Goal: Transaction & Acquisition: Obtain resource

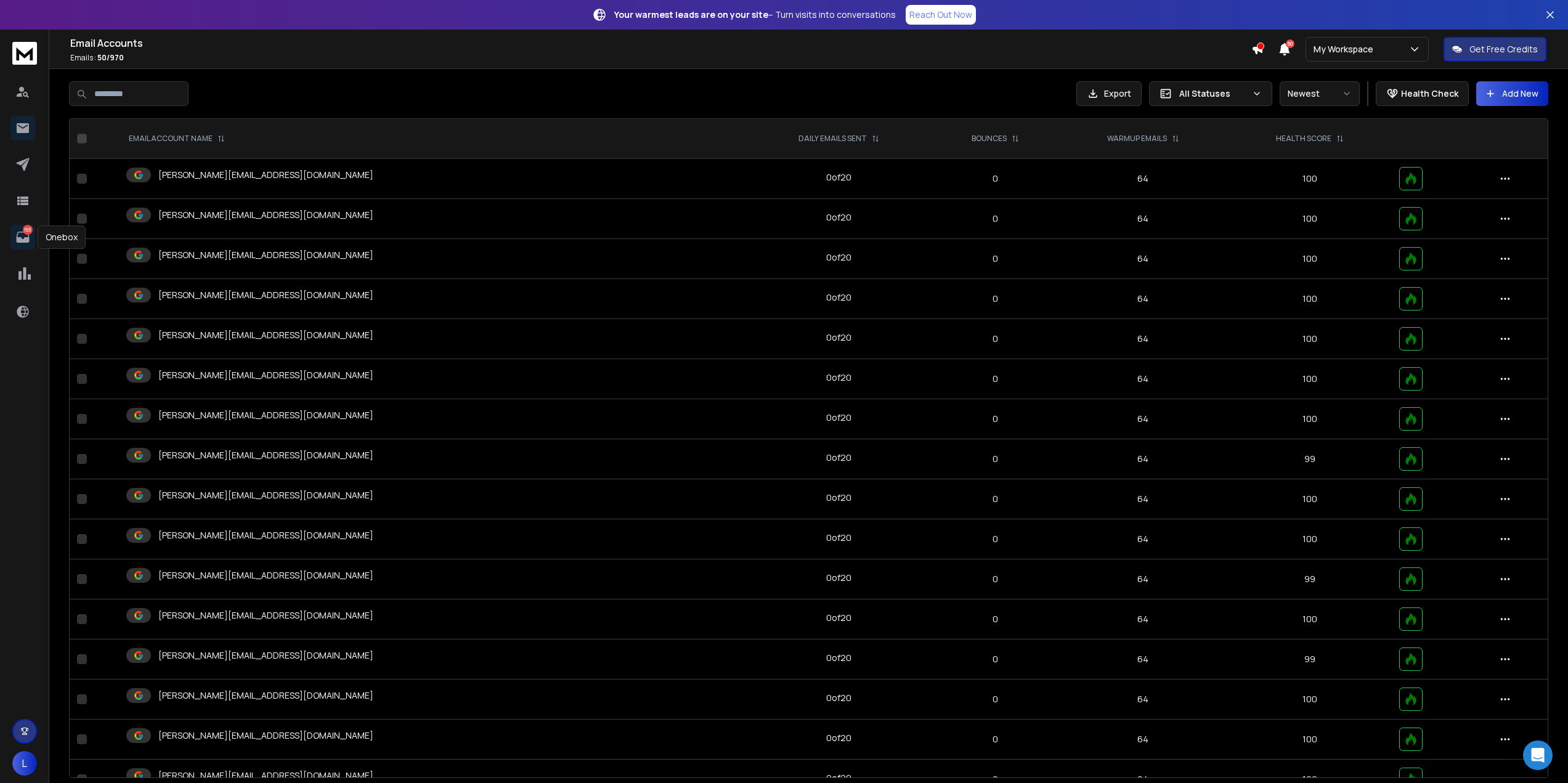
click at [22, 243] on icon at bounding box center [22, 237] width 14 height 14
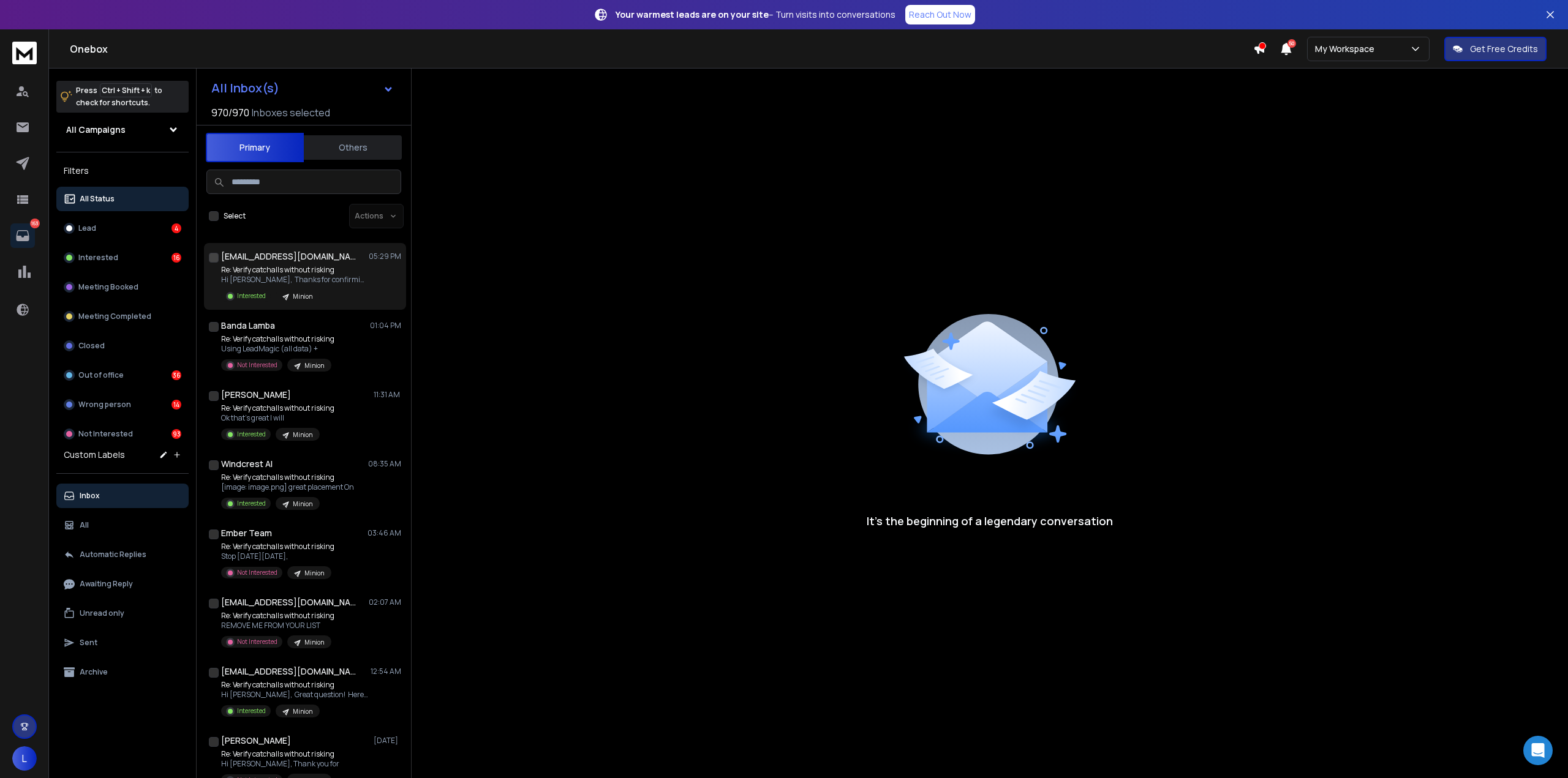
click at [276, 273] on p "Re: Verify catchalls without risking" at bounding box center [294, 270] width 147 height 10
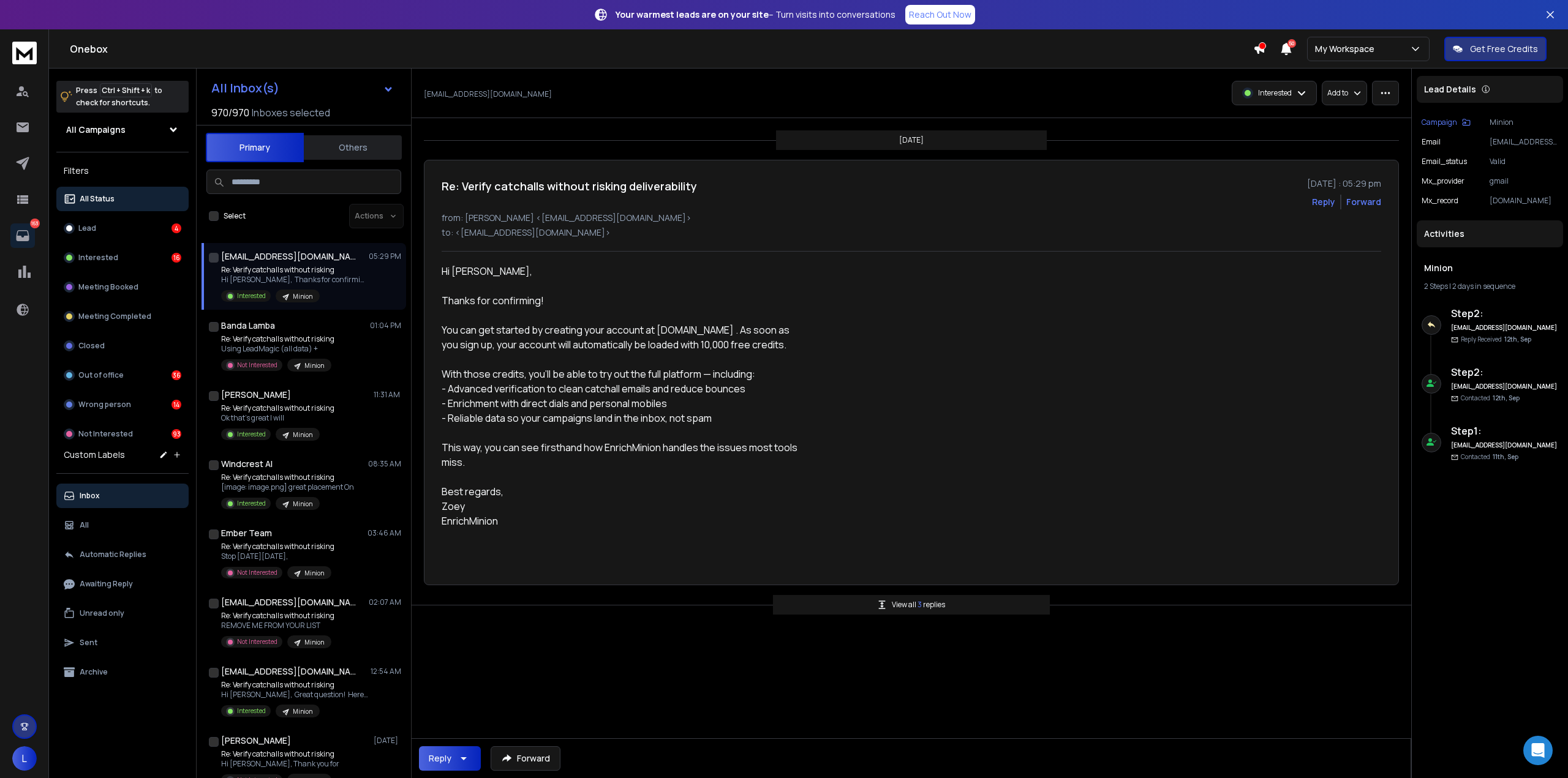
click at [829, 606] on div "[DATE] Re: Verify catchalls without risking deliverability [DATE] : 05:29 pm Re…" at bounding box center [911, 441] width 999 height 621
click at [838, 615] on div "View all 3 replies" at bounding box center [912, 604] width 278 height 20
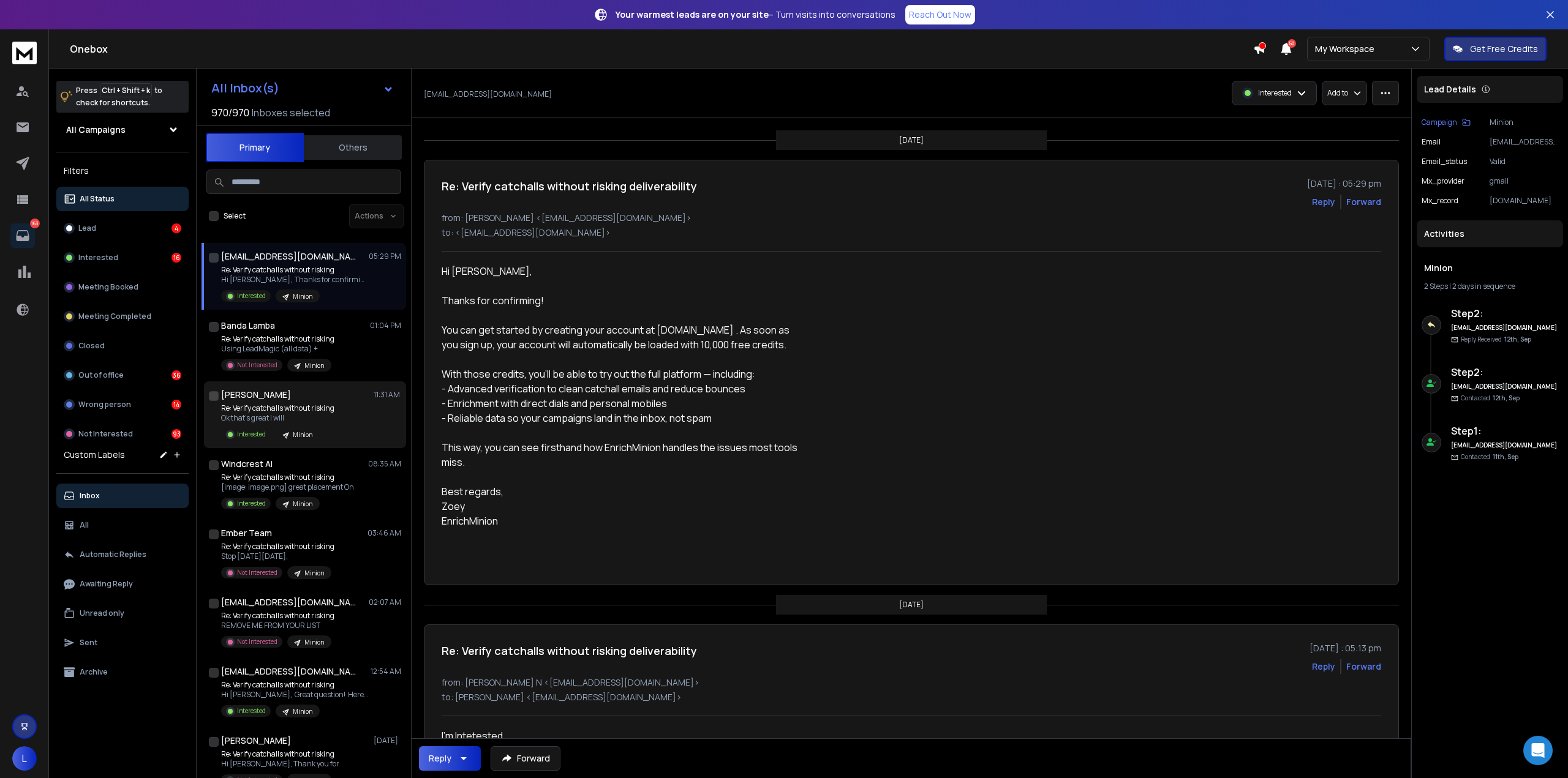
click at [376, 426] on div "Re: Verify catchalls without risking Ok that’s great I will Interested Minion" at bounding box center [311, 422] width 180 height 37
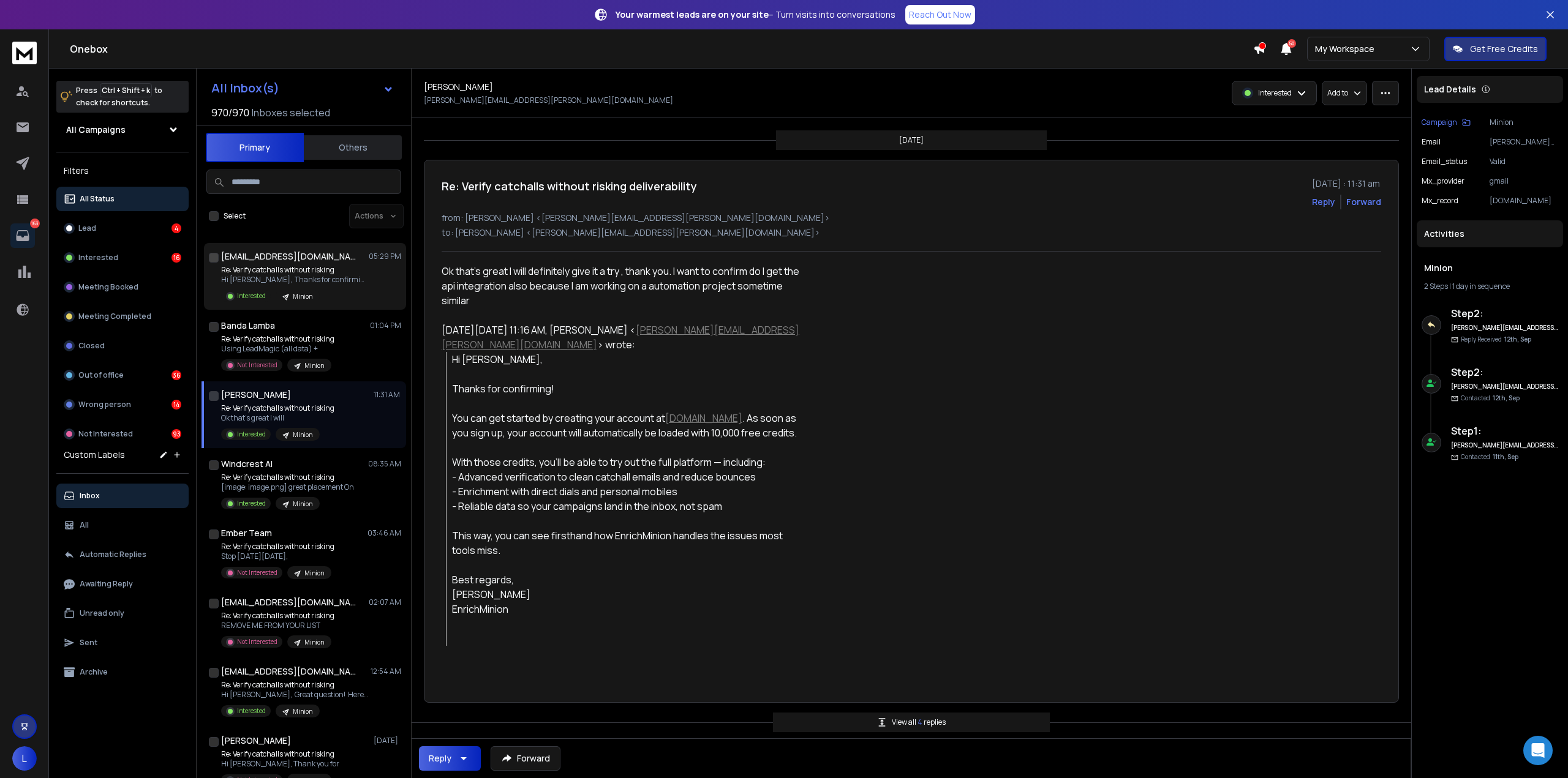
click at [294, 280] on p "Hi [PERSON_NAME], Thanks for confirming! You can" at bounding box center [294, 280] width 147 height 10
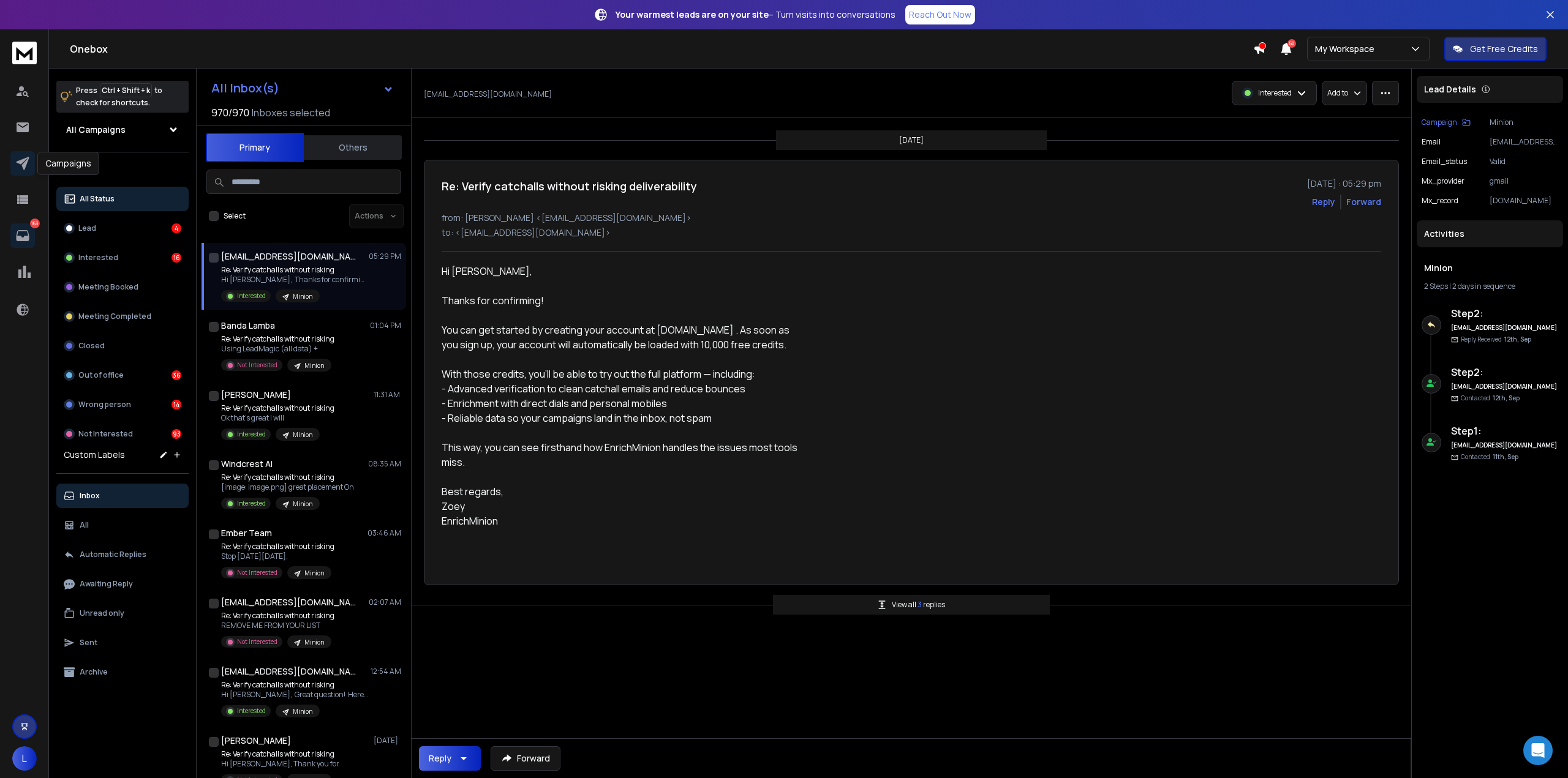
click at [20, 151] on link at bounding box center [22, 163] width 25 height 25
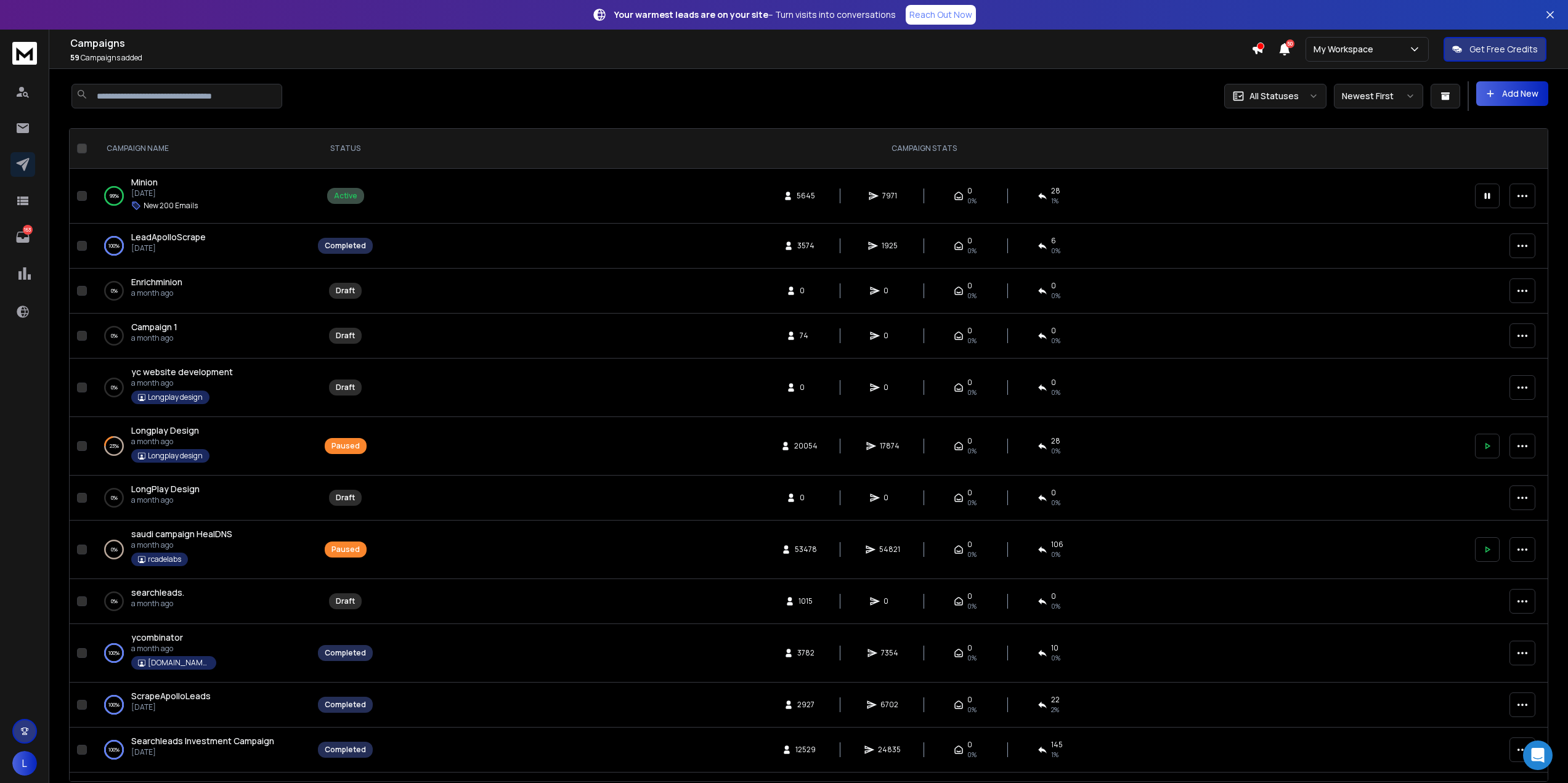
click at [156, 183] on span "Minion" at bounding box center [144, 182] width 26 height 12
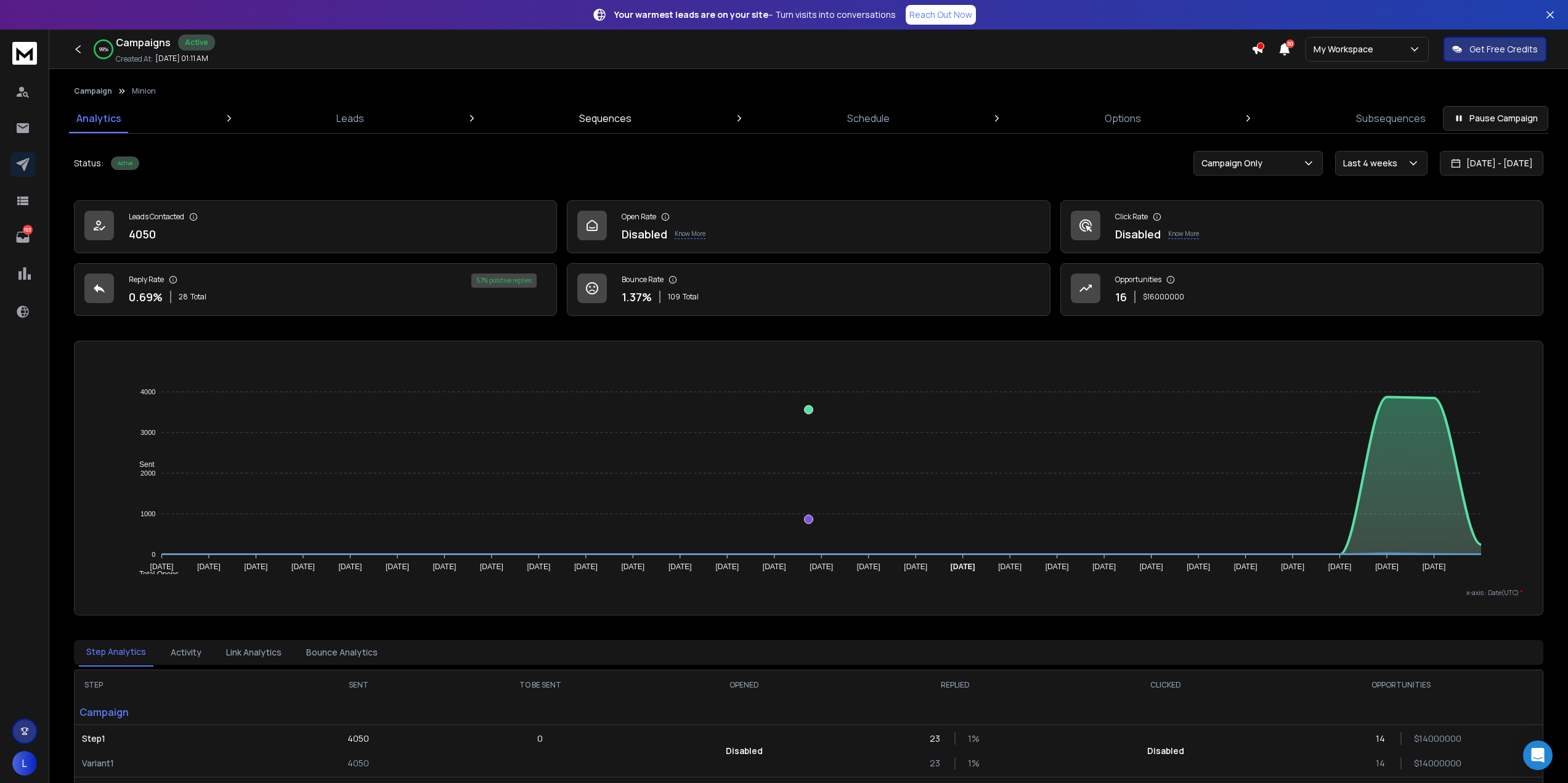
click at [618, 116] on p "Sequences" at bounding box center [605, 118] width 52 height 14
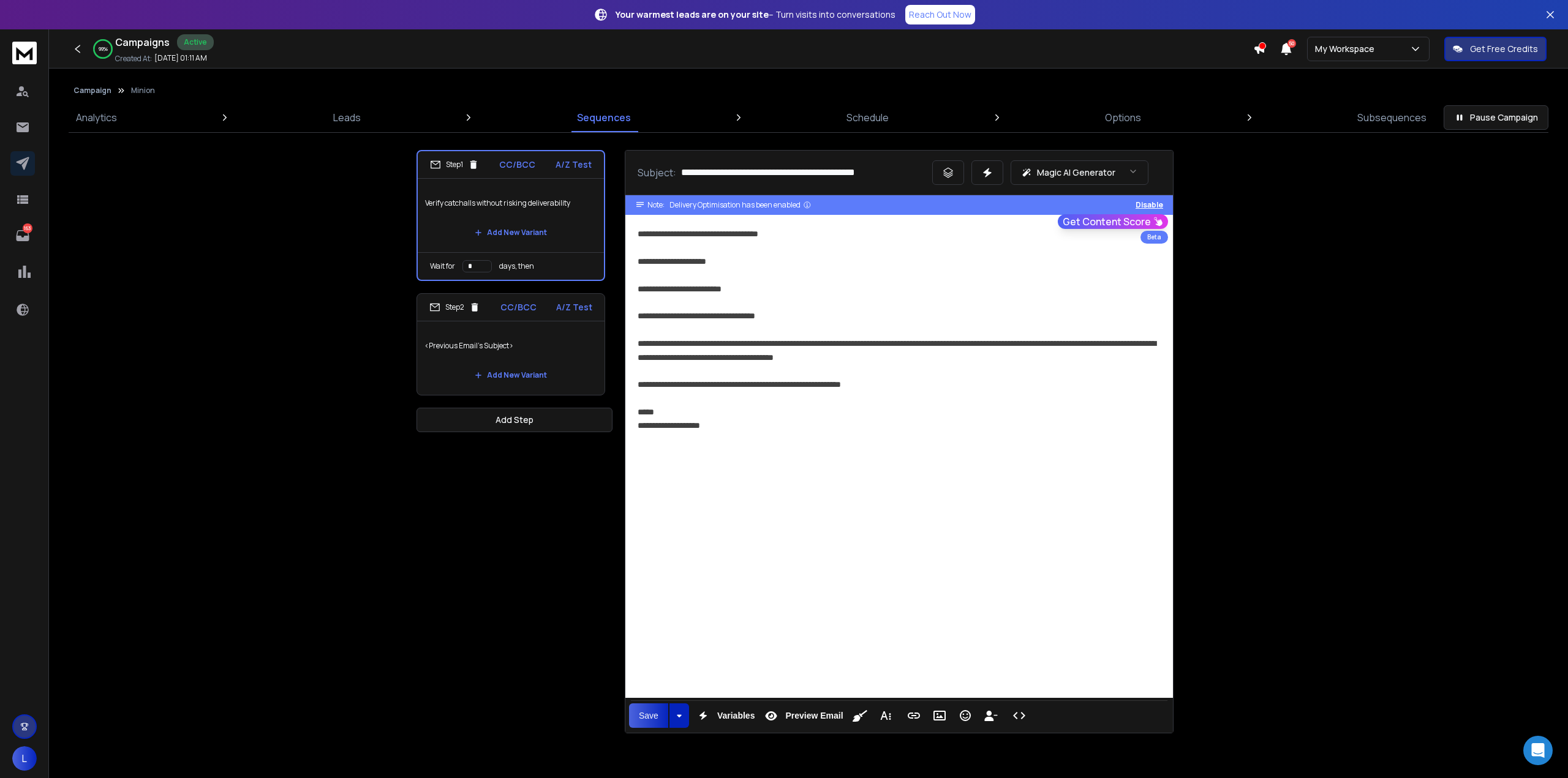
click at [534, 346] on p "<Previous Email's Subject>" at bounding box center [510, 345] width 173 height 34
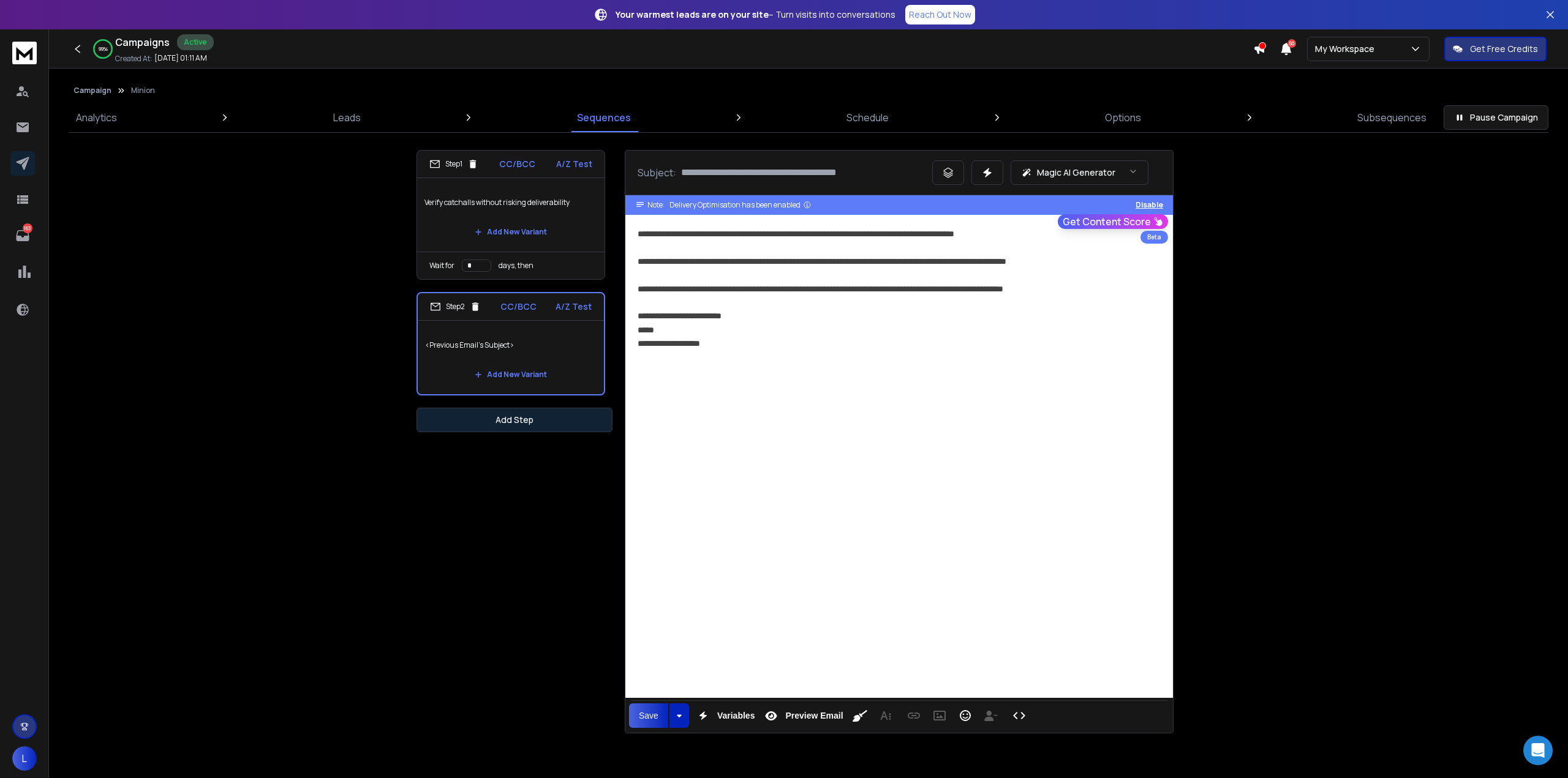
click at [471, 427] on button "Add Step" at bounding box center [514, 419] width 196 height 25
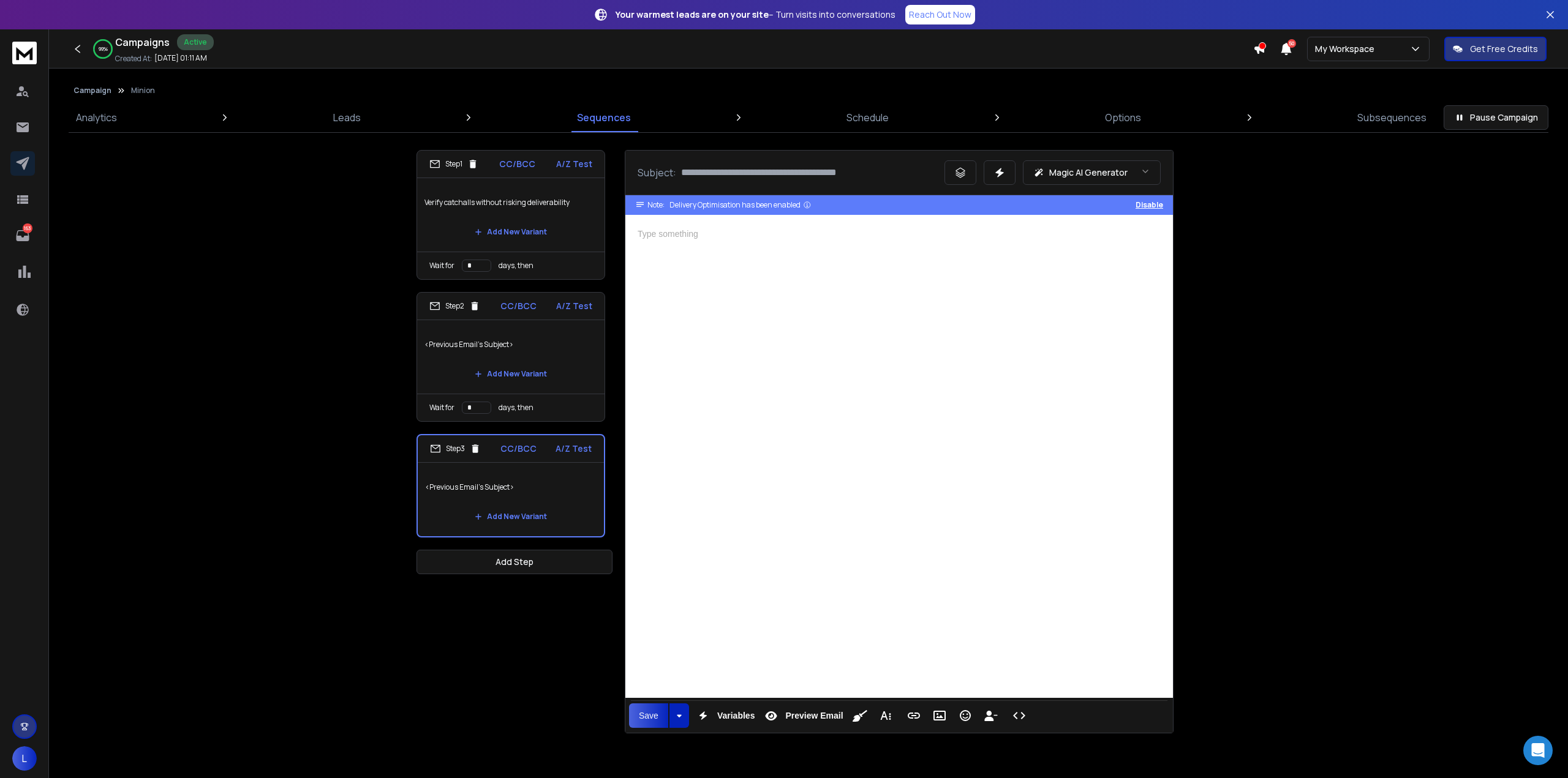
click at [766, 308] on div at bounding box center [899, 457] width 548 height 483
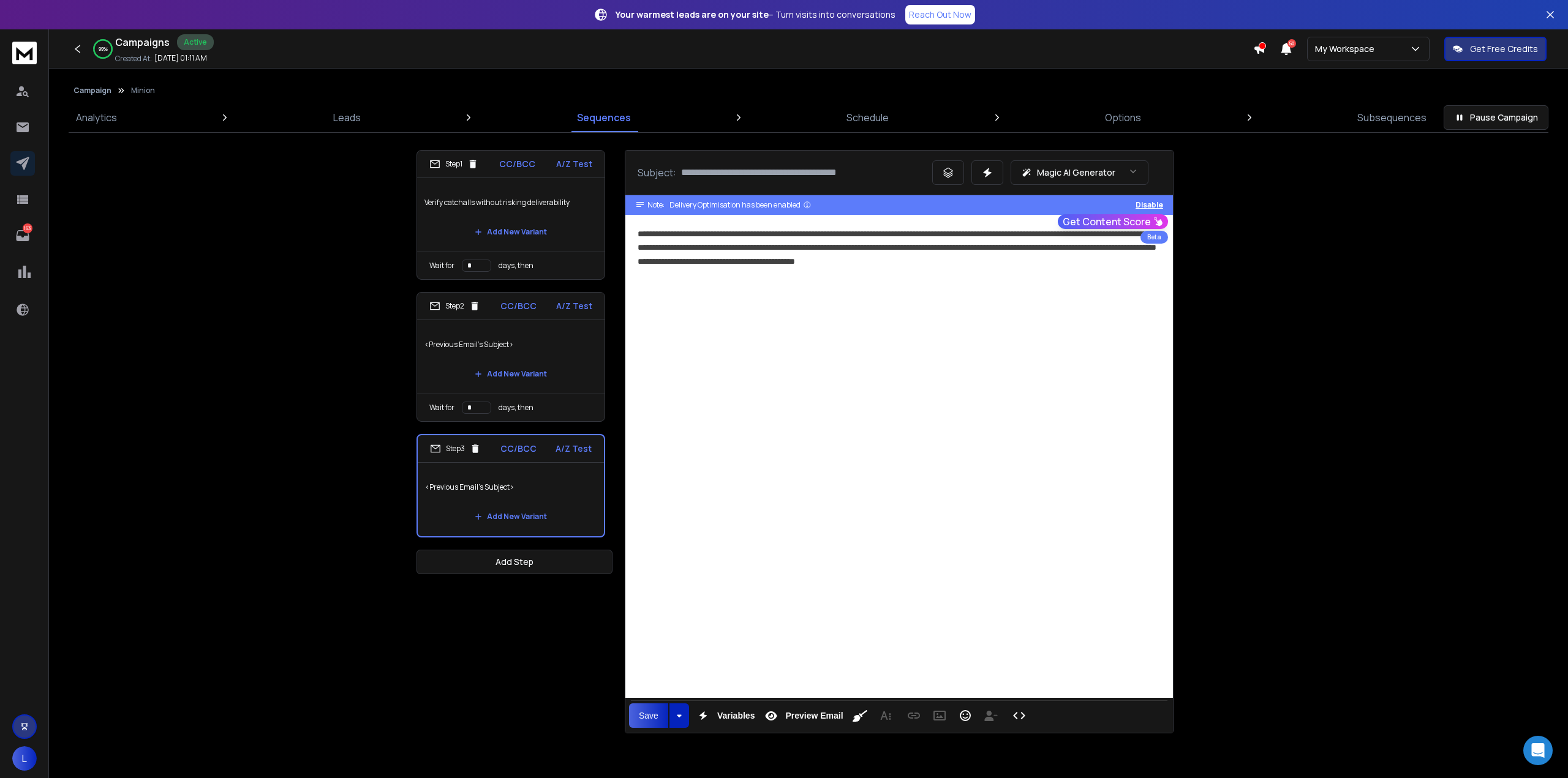
click at [1064, 235] on div "**********" at bounding box center [899, 247] width 523 height 41
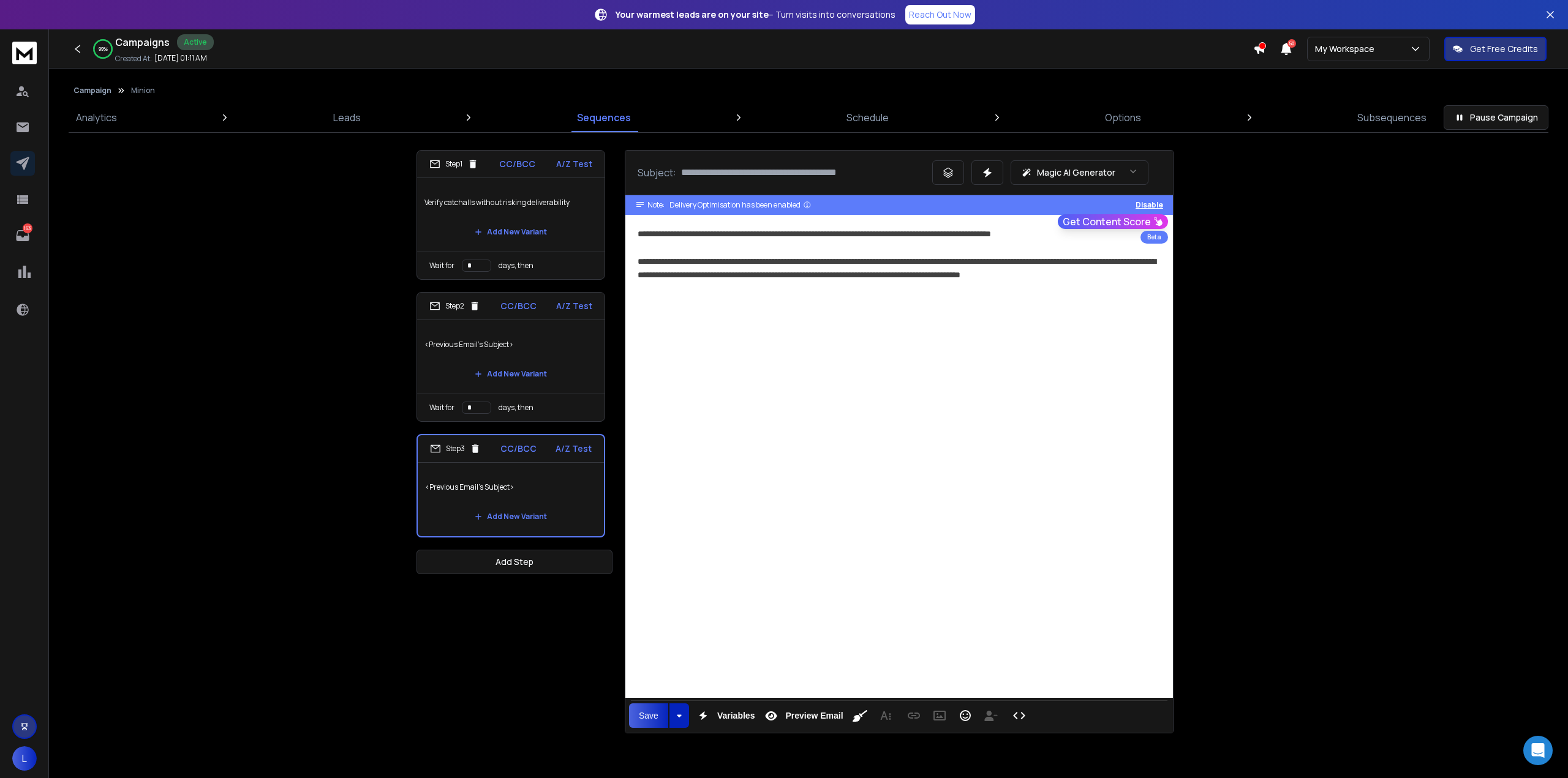
click at [671, 262] on div "**********" at bounding box center [899, 261] width 523 height 69
click at [1164, 260] on div "**********" at bounding box center [899, 457] width 548 height 483
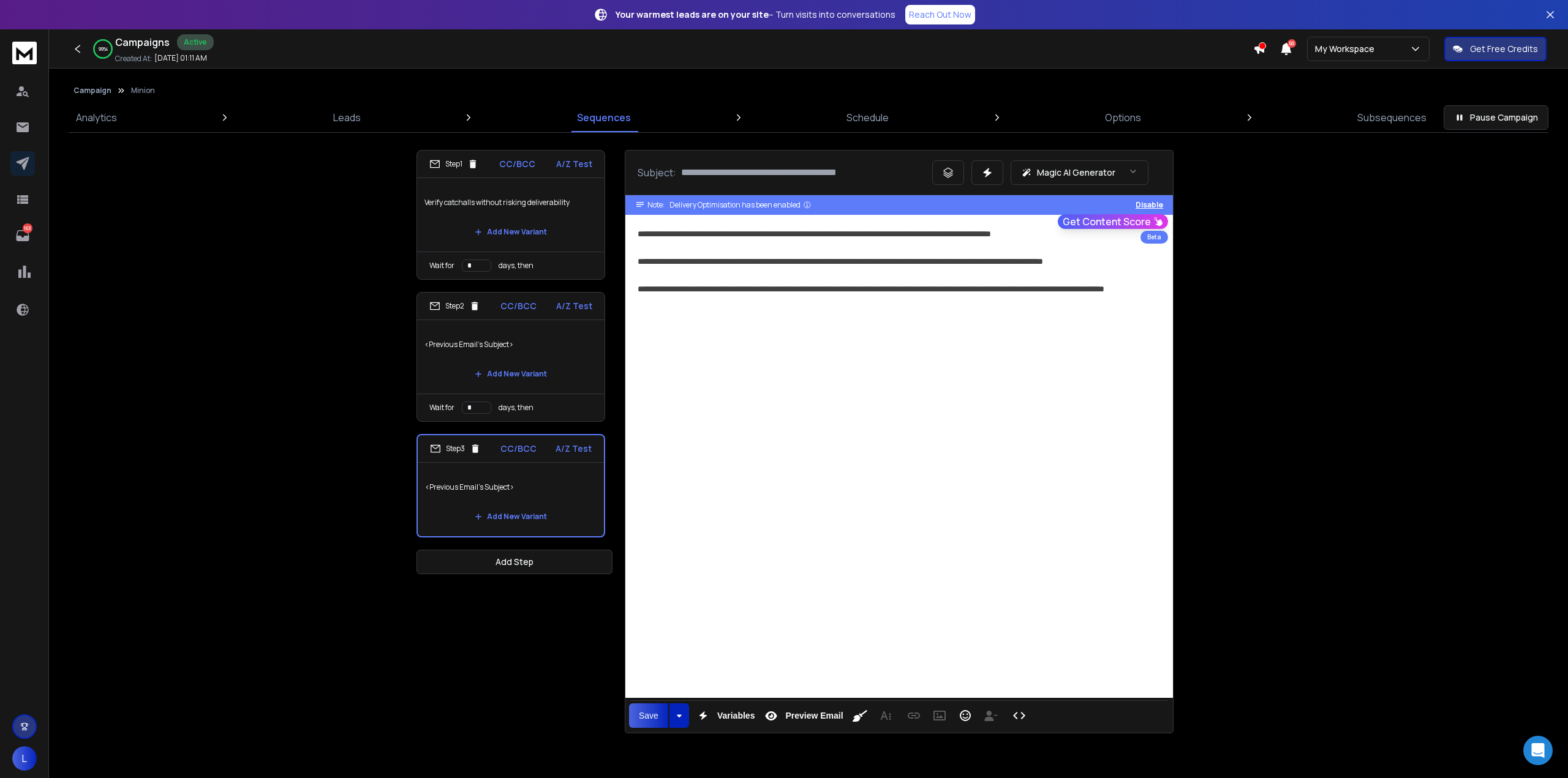
click at [998, 289] on div "**********" at bounding box center [899, 268] width 523 height 82
click at [995, 289] on div "**********" at bounding box center [899, 289] width 523 height 124
click at [793, 315] on div "**********" at bounding box center [899, 289] width 523 height 124
click at [498, 355] on p "<Previous Email's Subject>" at bounding box center [510, 344] width 173 height 34
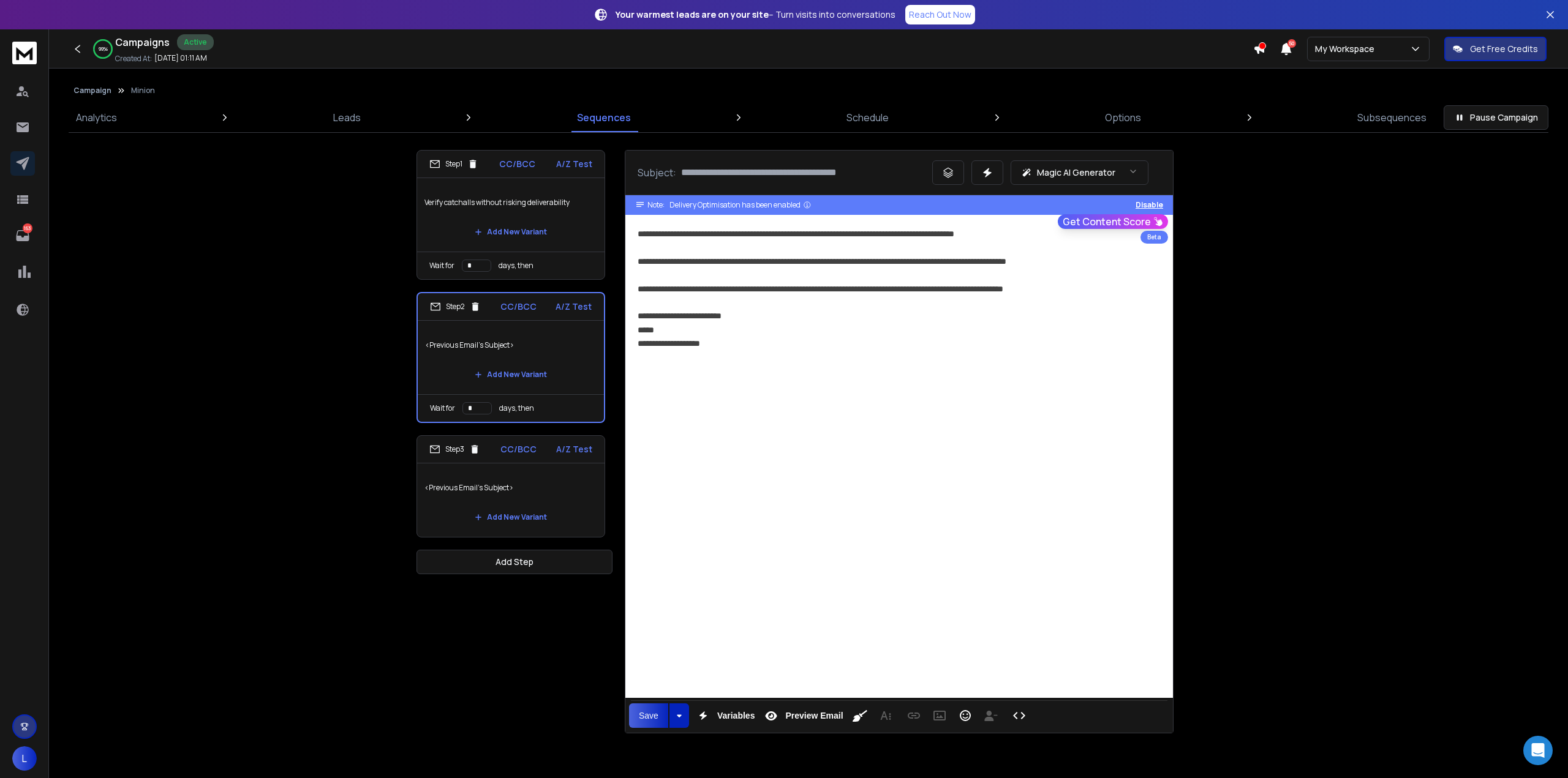
click at [490, 481] on p "<Previous Email's Subject>" at bounding box center [510, 488] width 173 height 34
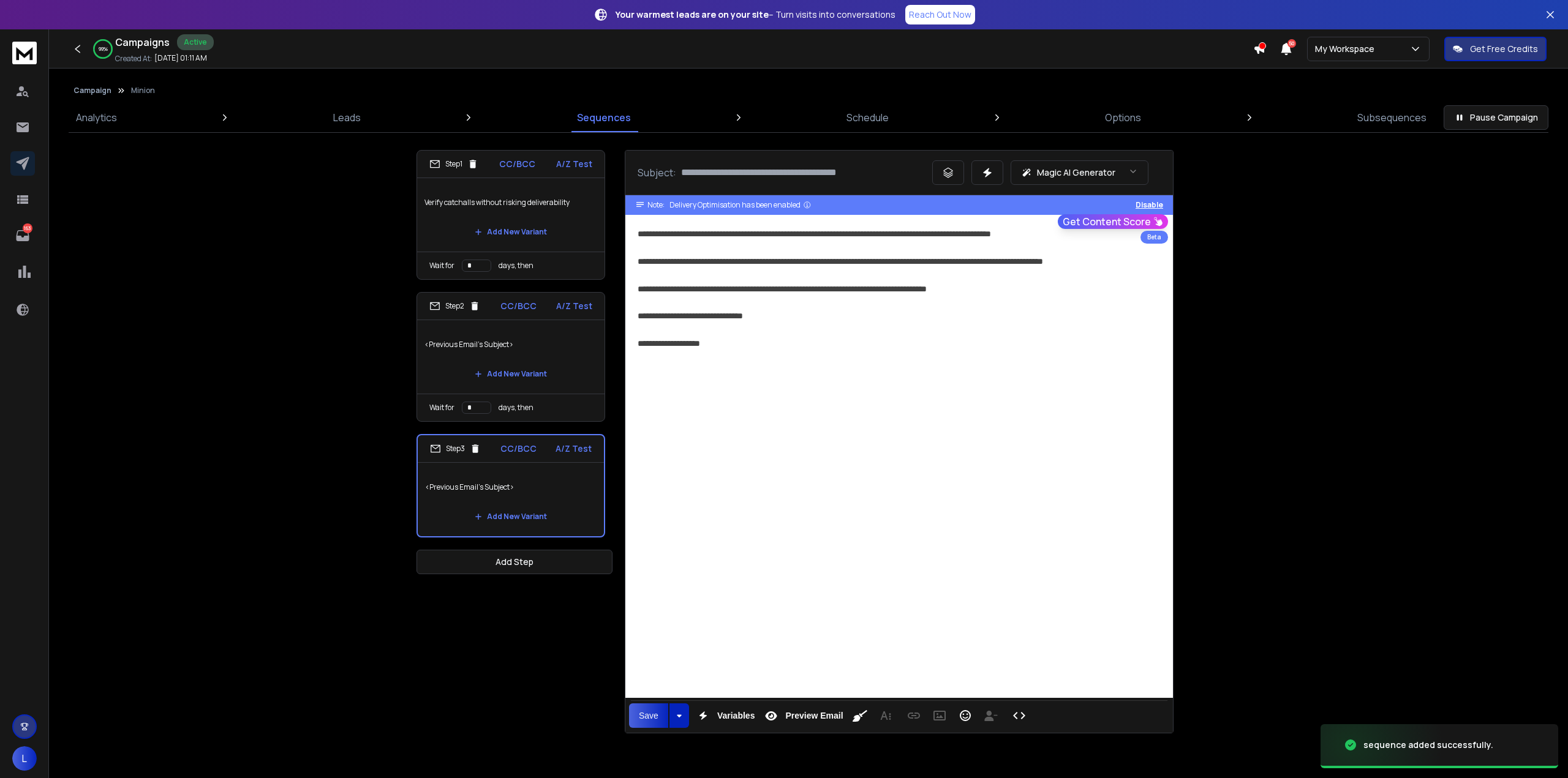
click at [479, 336] on p "<Previous Email's Subject>" at bounding box center [510, 344] width 173 height 34
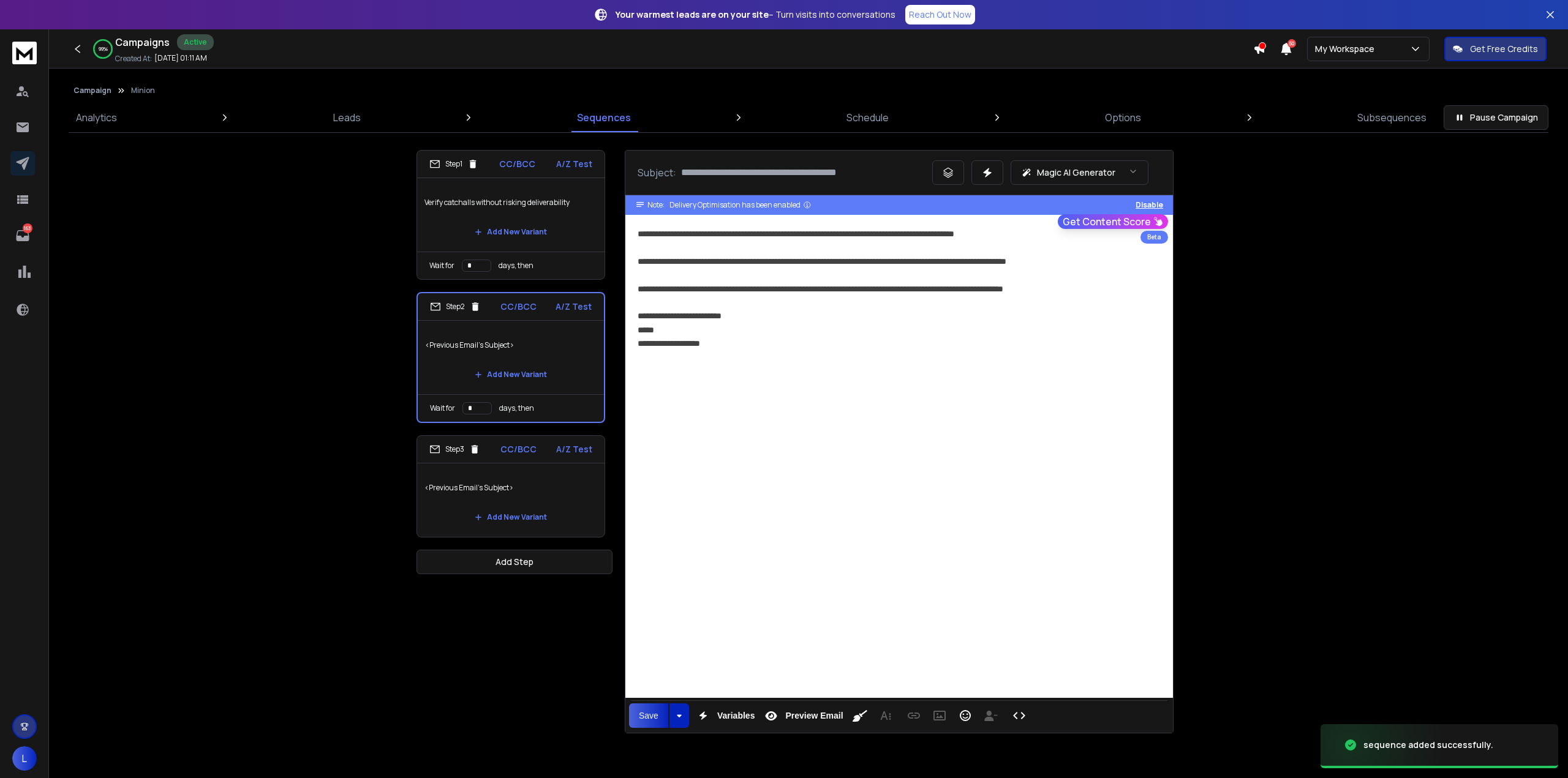
click at [484, 455] on div "Step 3 CC/BCC A/Z Test" at bounding box center [510, 450] width 187 height 28
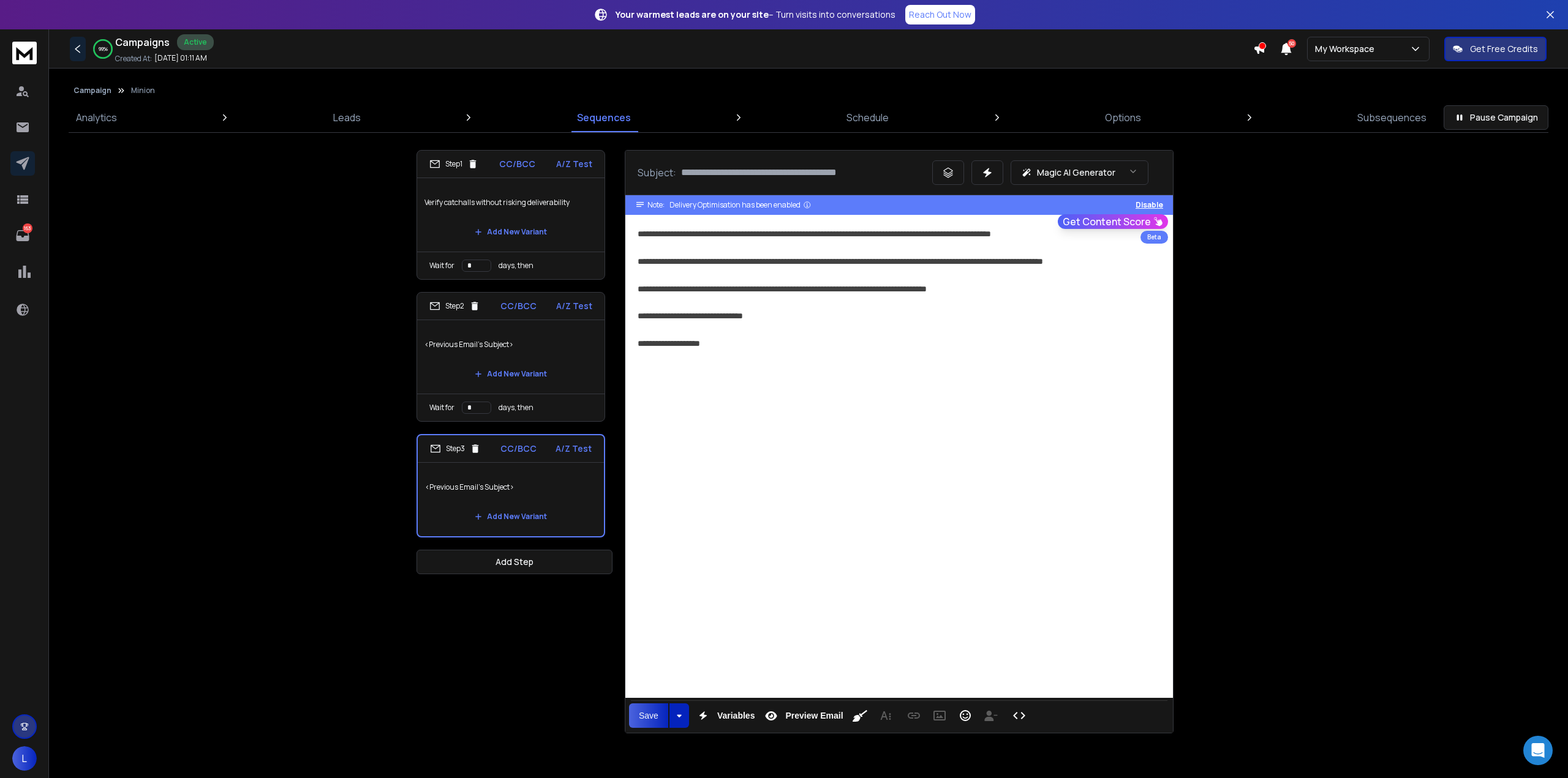
click at [74, 52] on icon at bounding box center [78, 49] width 11 height 11
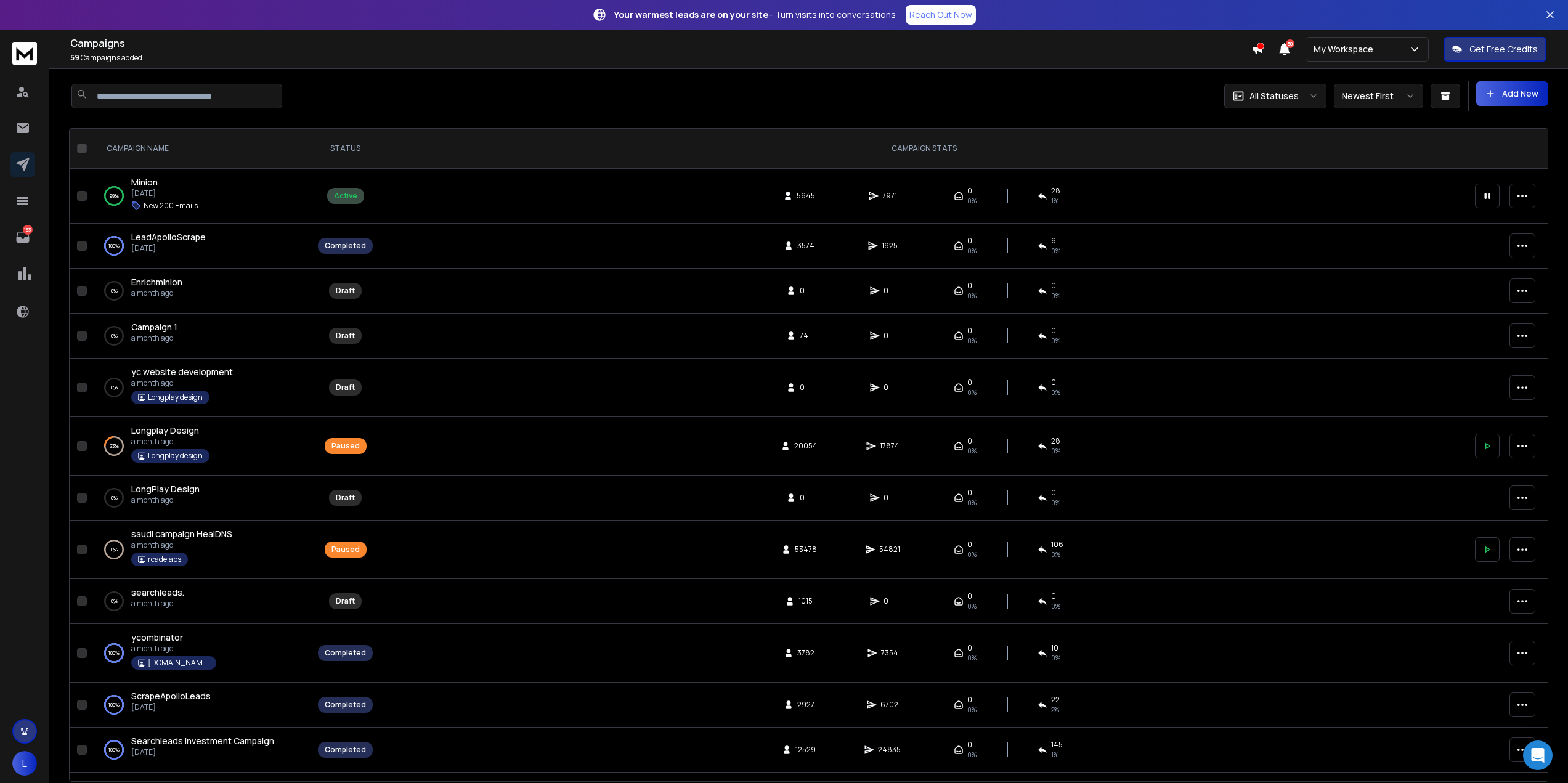
click at [1517, 193] on icon "button" at bounding box center [1522, 196] width 12 height 12
click at [1485, 283] on div "Duplicate Campaign" at bounding box center [1478, 282] width 101 height 12
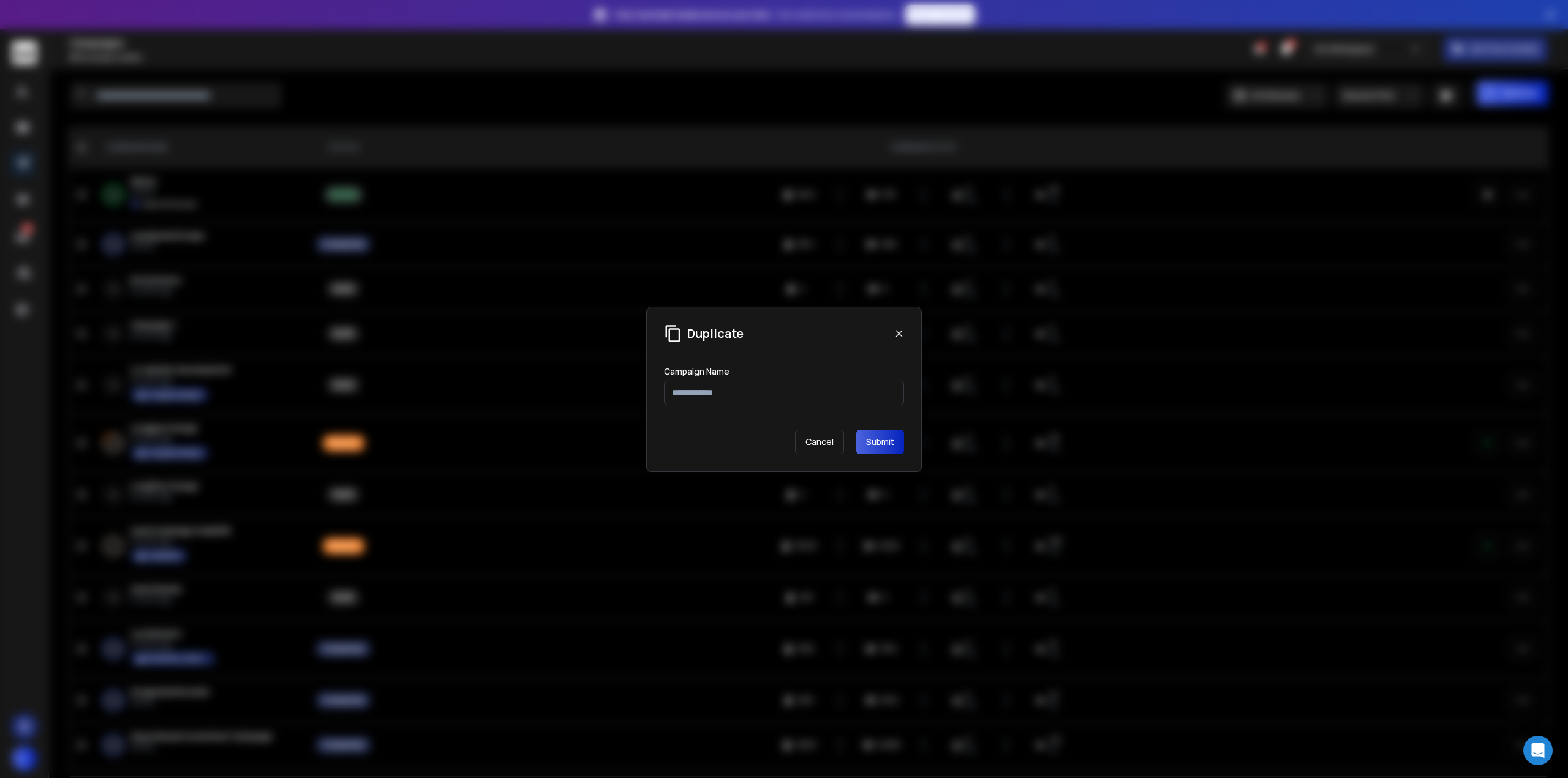
click at [708, 400] on input "text" at bounding box center [783, 393] width 240 height 25
type input "**********"
click at [868, 438] on button "Submit" at bounding box center [881, 442] width 48 height 25
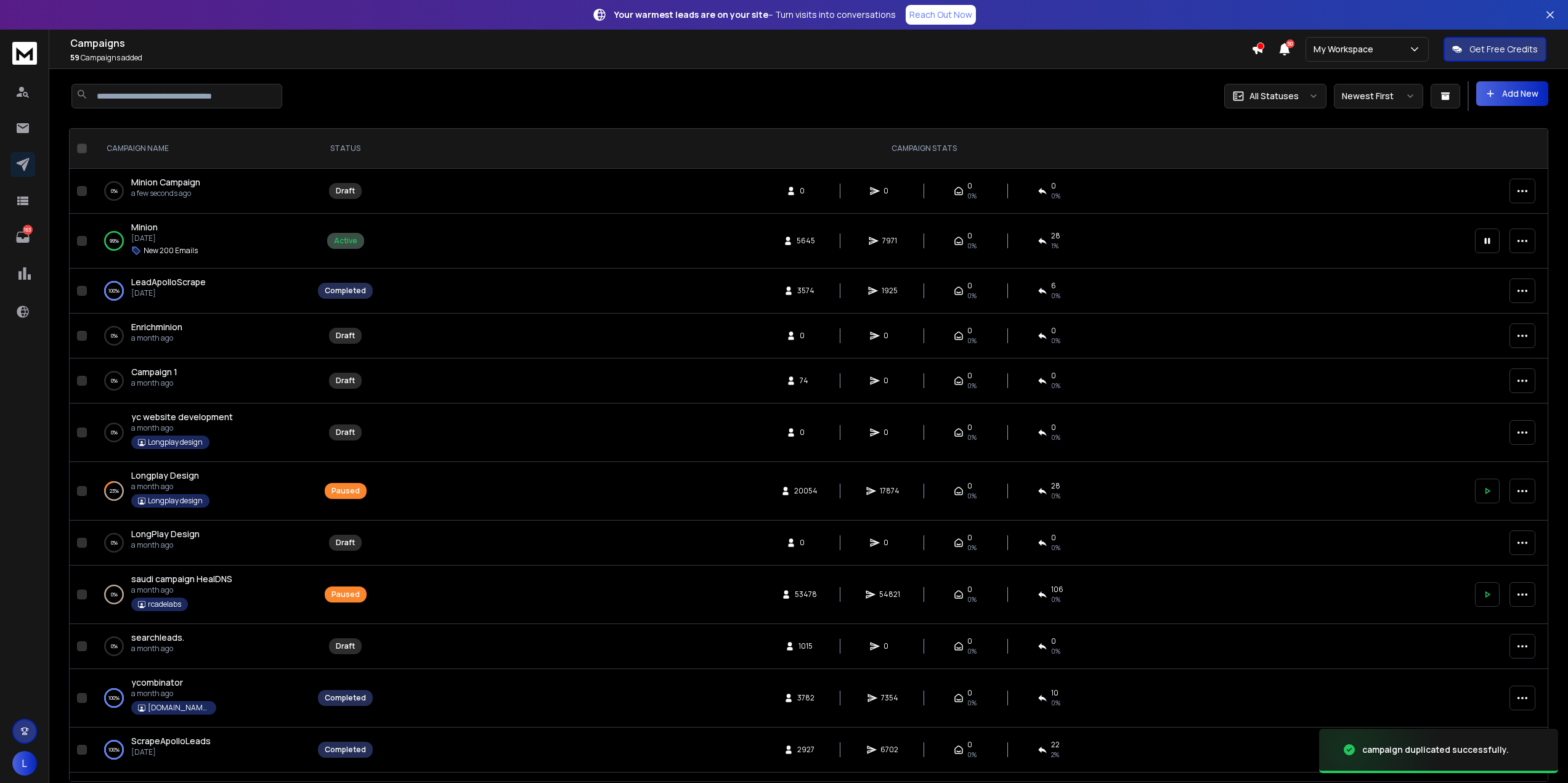
click at [203, 83] on div at bounding box center [177, 95] width 216 height 30
click at [206, 92] on input at bounding box center [177, 95] width 211 height 25
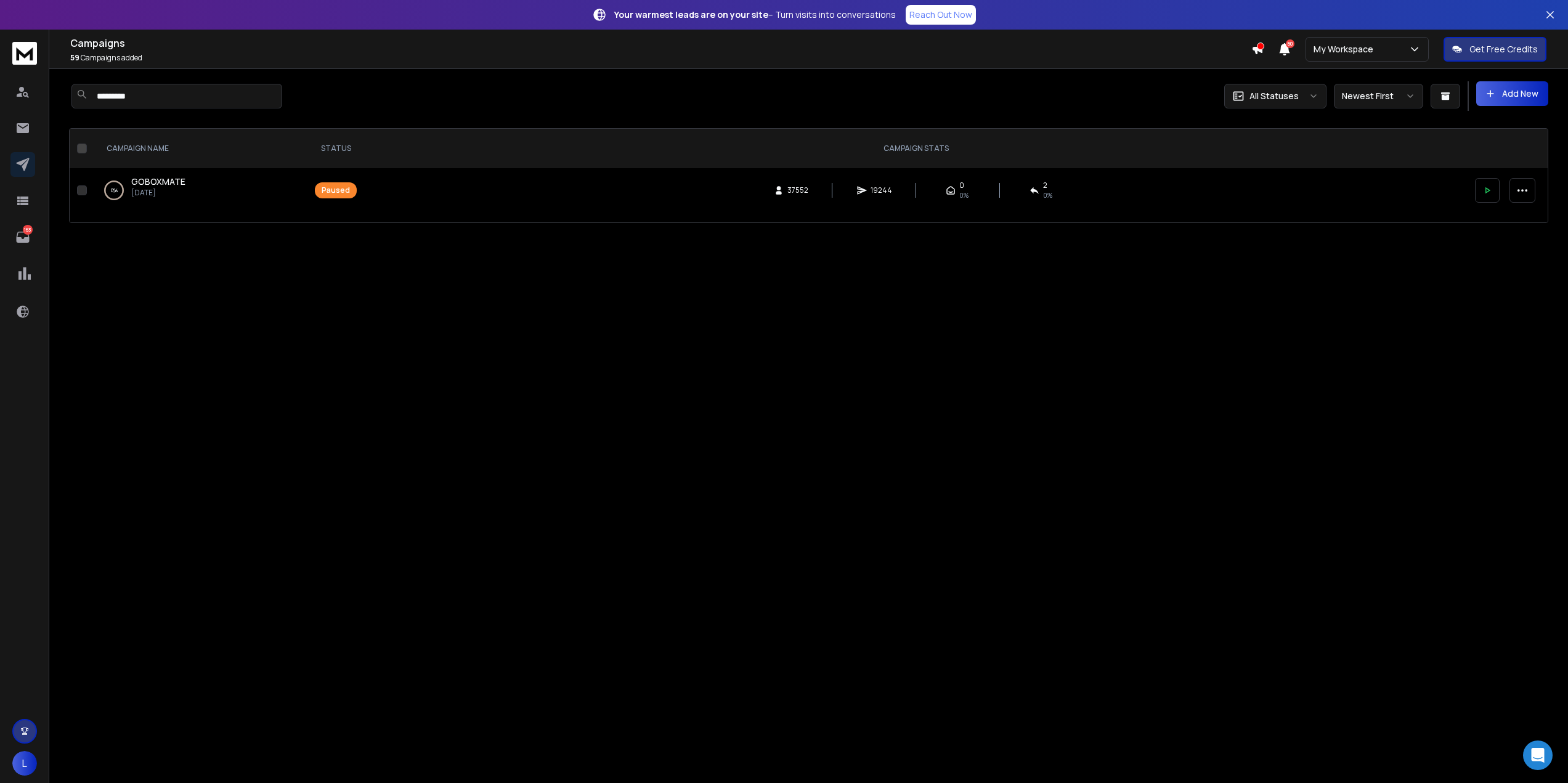
type input "*********"
click at [180, 171] on td "0 % GOBOXMATE [DATE]" at bounding box center [199, 190] width 216 height 44
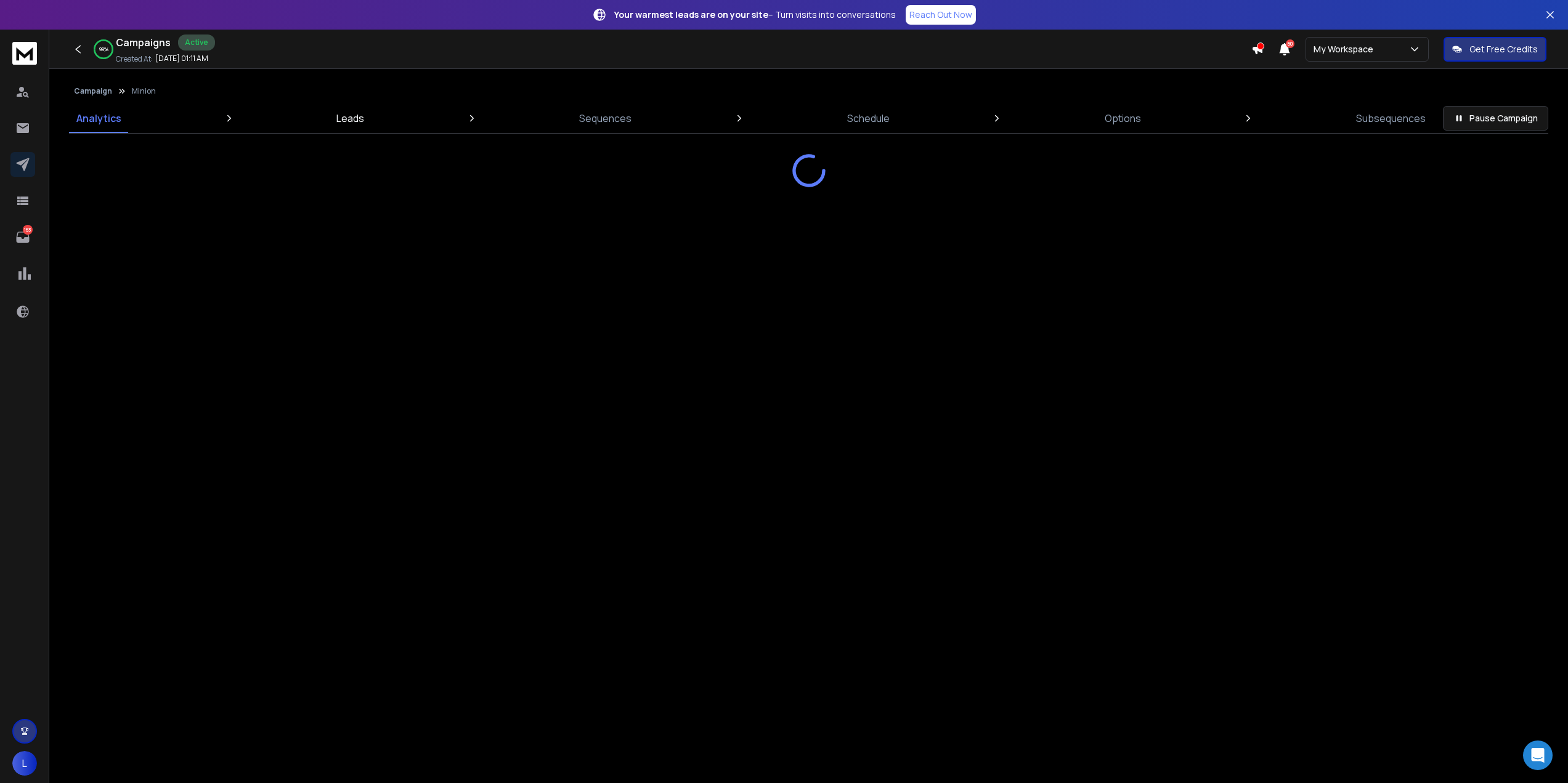
click at [363, 116] on link "Leads" at bounding box center [350, 118] width 43 height 30
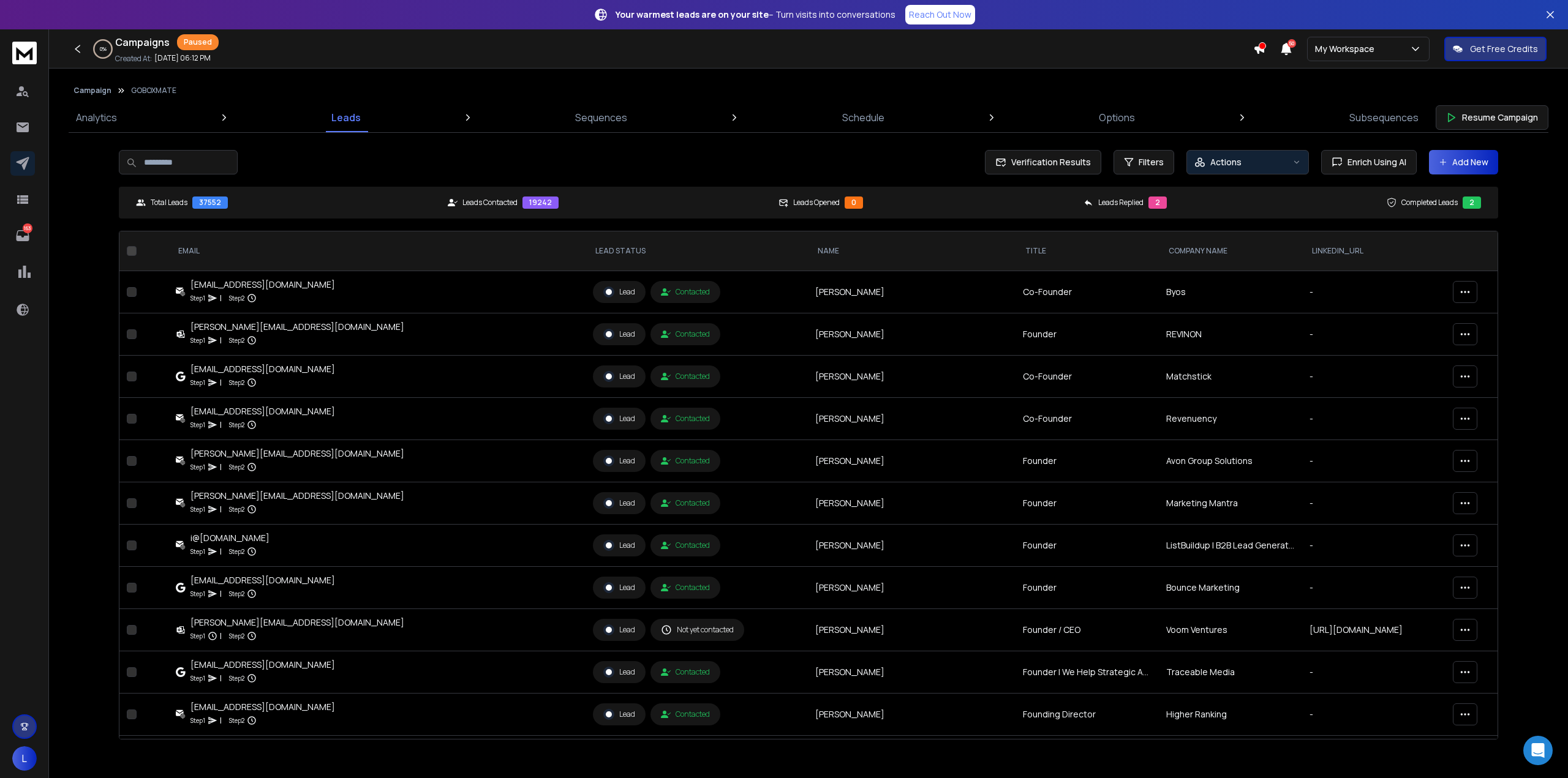
click at [1243, 159] on div "Actions" at bounding box center [1240, 162] width 93 height 12
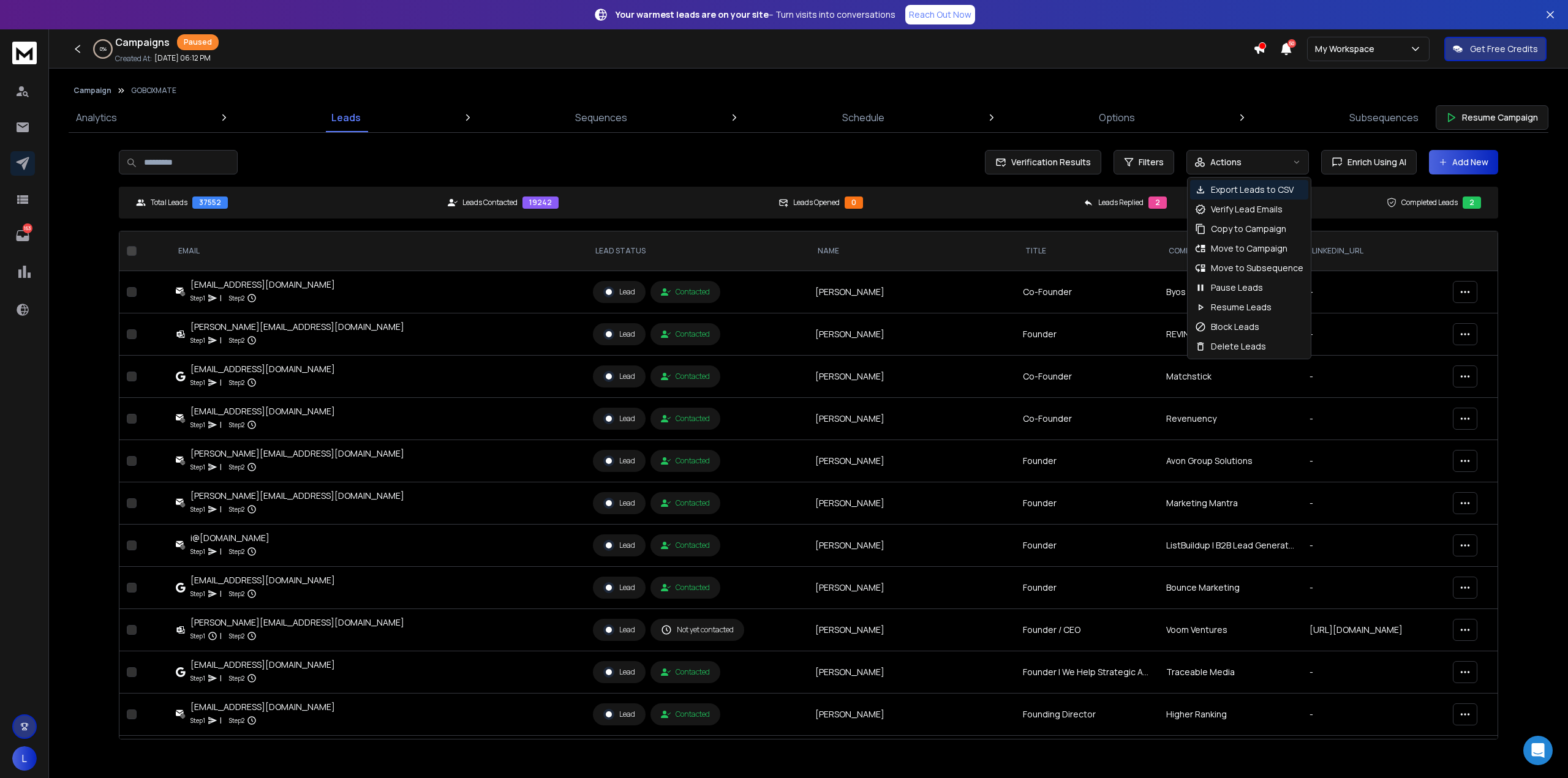
click at [1255, 193] on p "Export Leads to CSV" at bounding box center [1252, 189] width 83 height 12
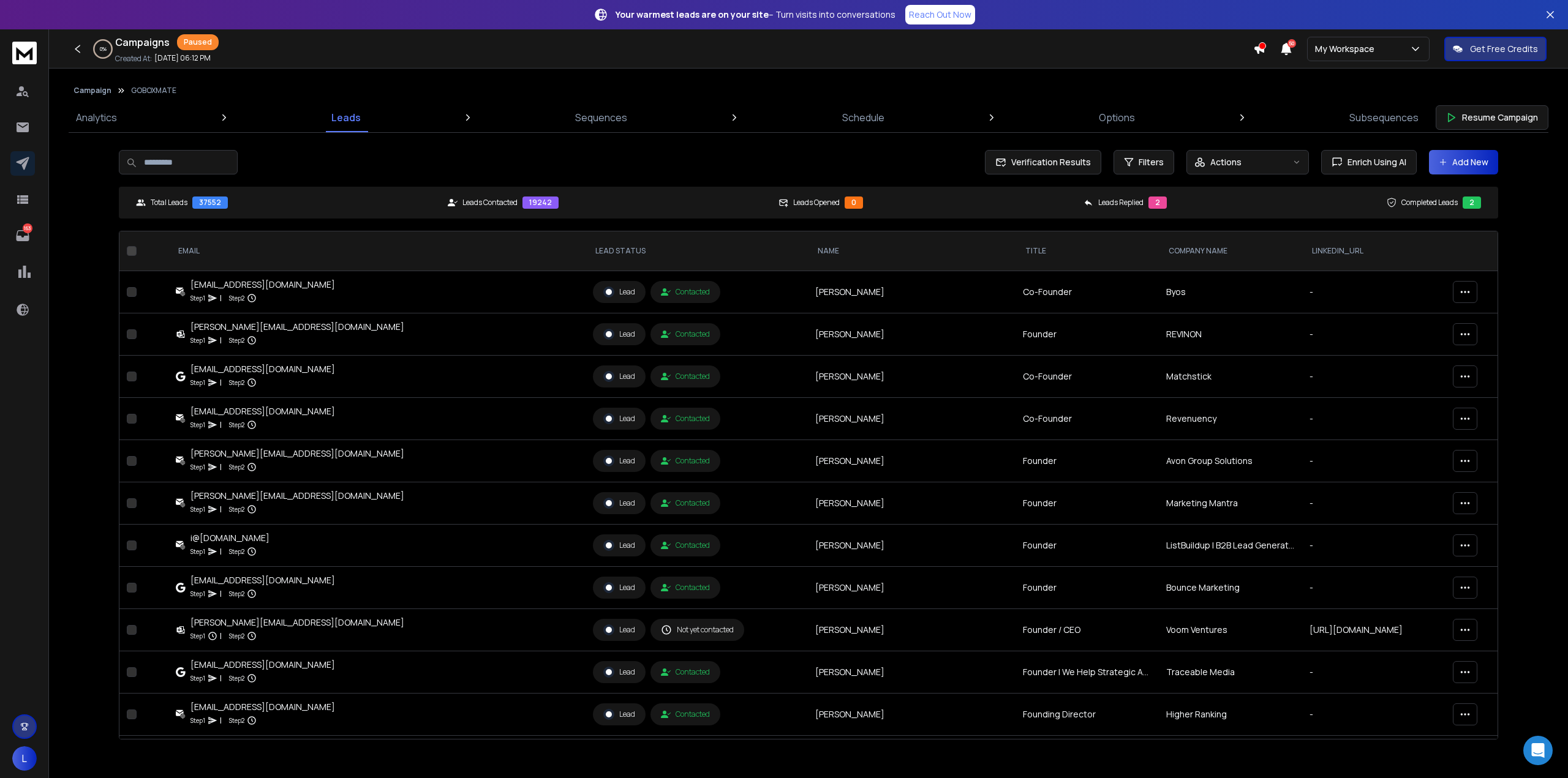
click at [128, 142] on div "Campaign GOBOXMATE Analytics Leads Sequences Schedule Options Subsequences Resu…" at bounding box center [808, 406] width 1479 height 651
click at [141, 109] on div "Analytics Leads Sequences Schedule Options Subsequences" at bounding box center [747, 117] width 1357 height 29
click at [112, 112] on p "Analytics" at bounding box center [96, 117] width 41 height 14
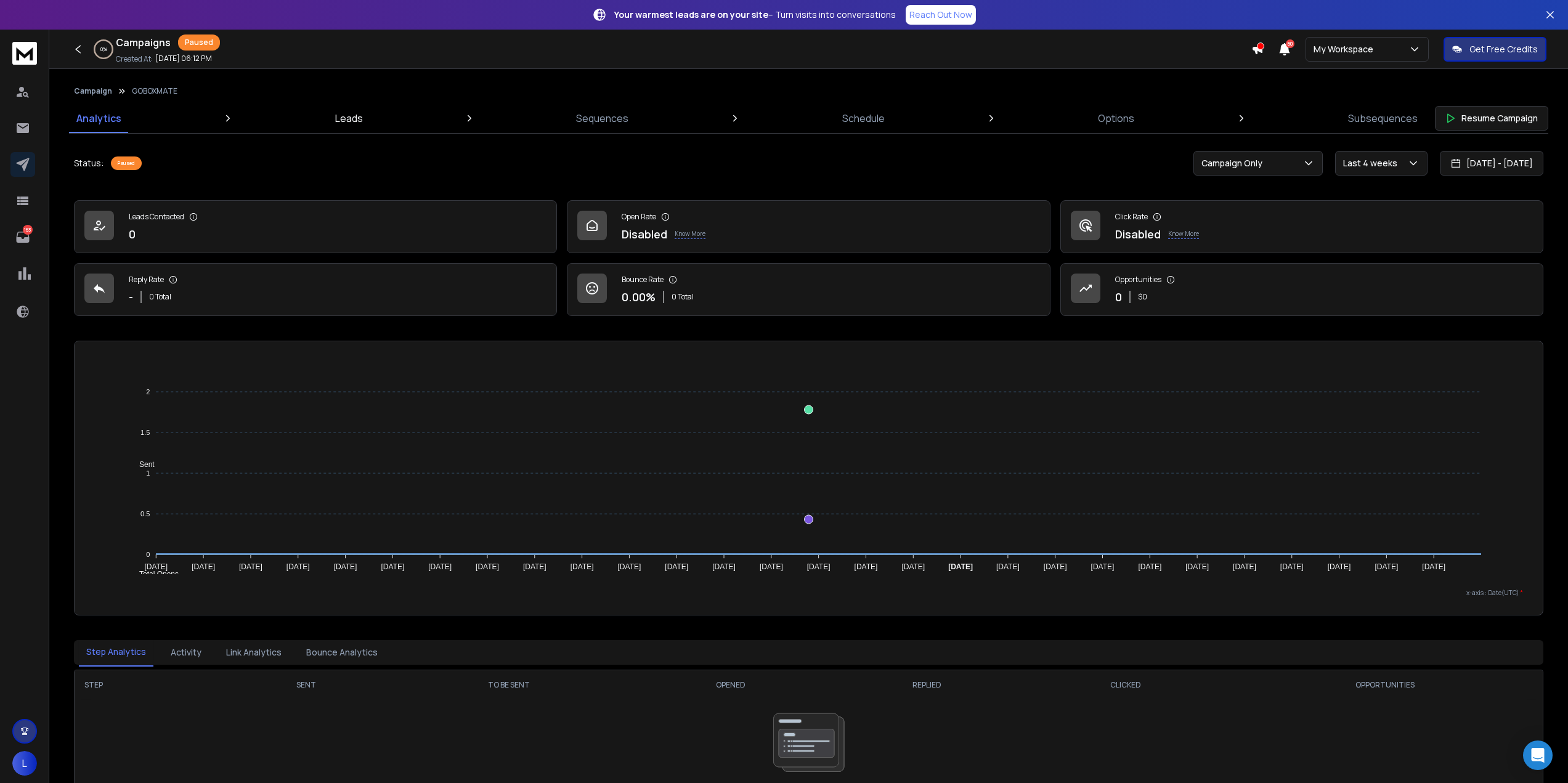
click at [331, 117] on link "Leads" at bounding box center [349, 118] width 43 height 30
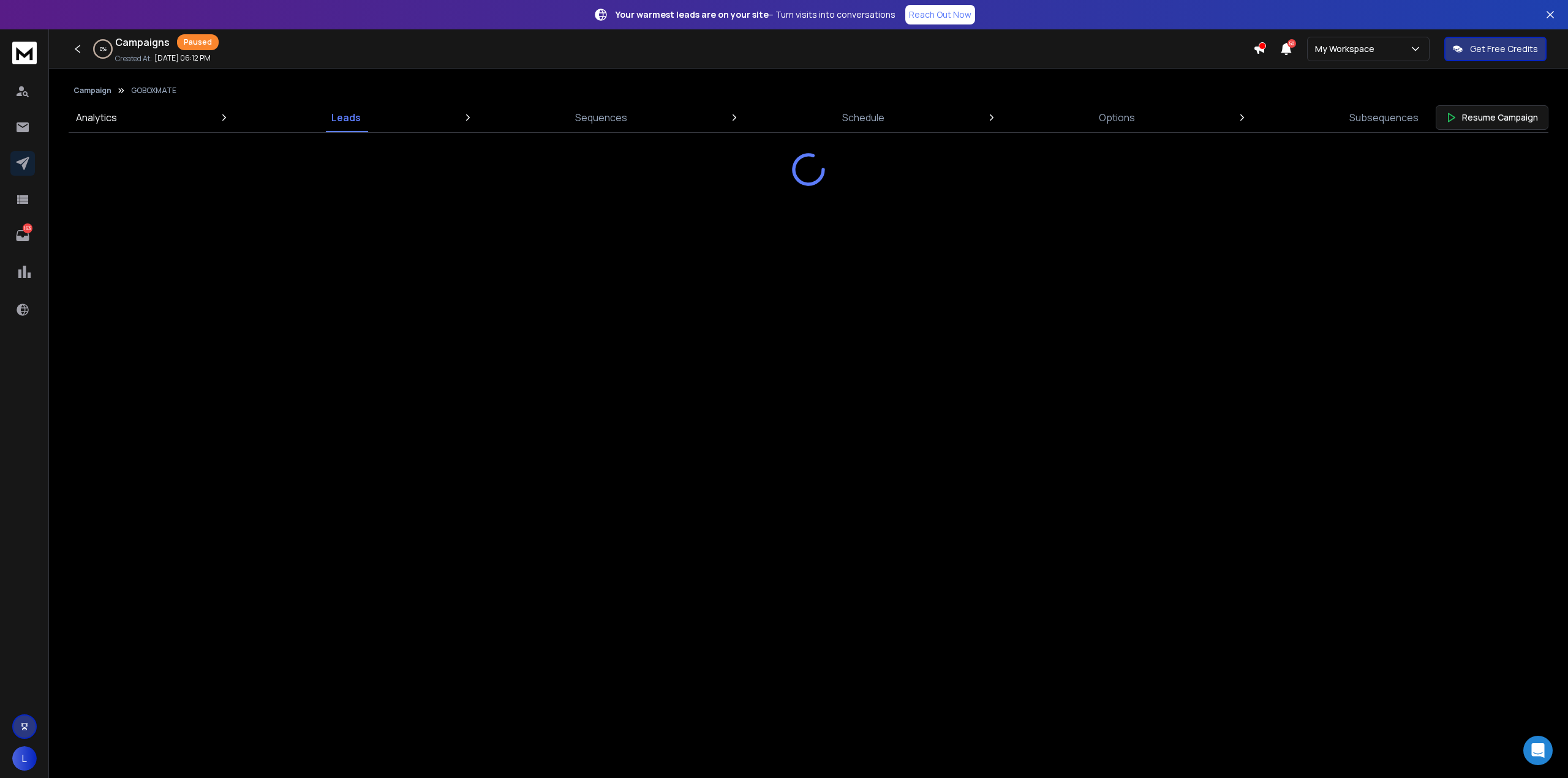
click at [120, 106] on link "Analytics" at bounding box center [97, 117] width 56 height 29
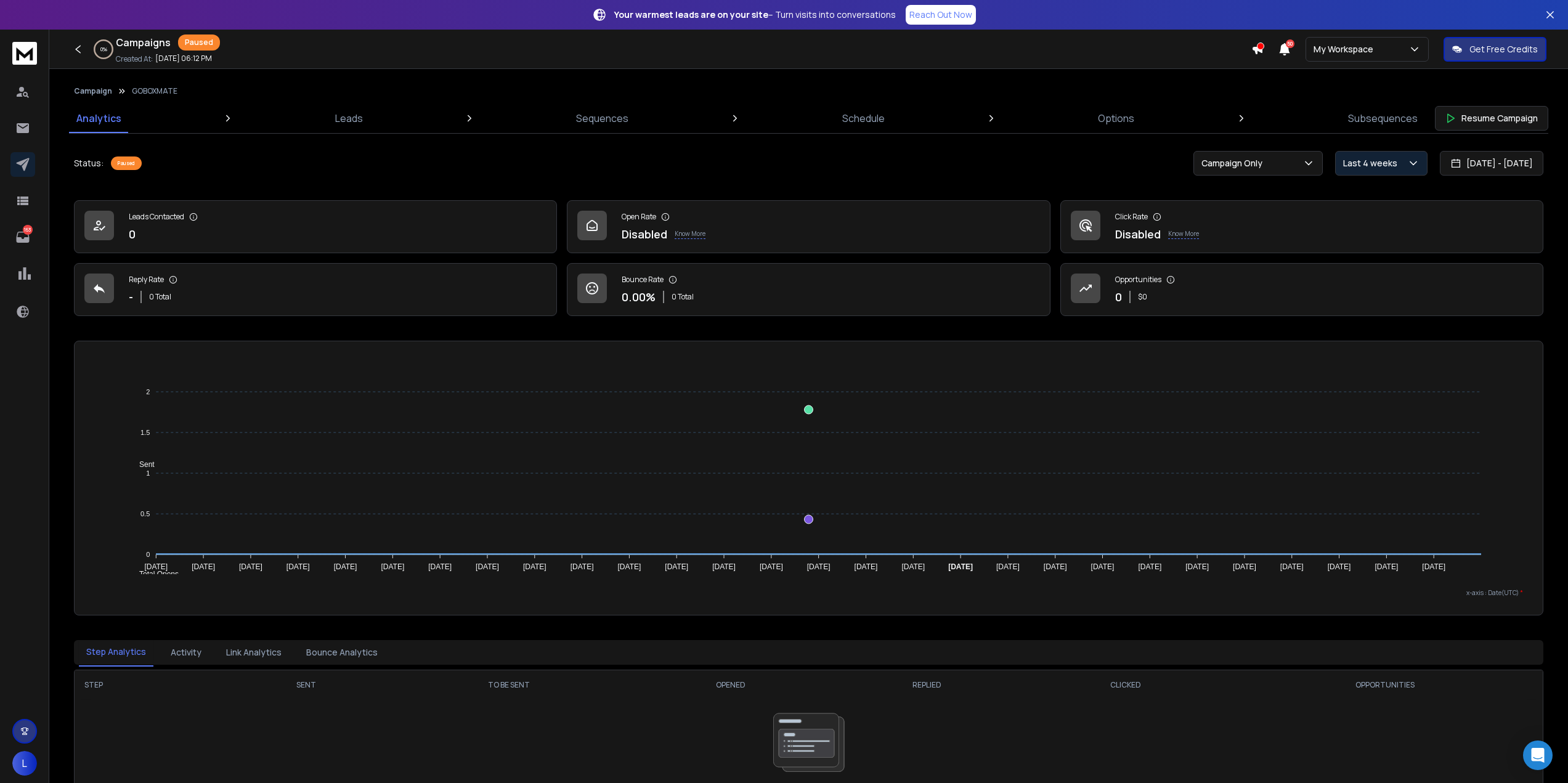
click at [1343, 164] on p "Last 4 weeks" at bounding box center [1373, 163] width 59 height 12
click at [1343, 328] on div "Last 12 months" at bounding box center [1347, 327] width 63 height 12
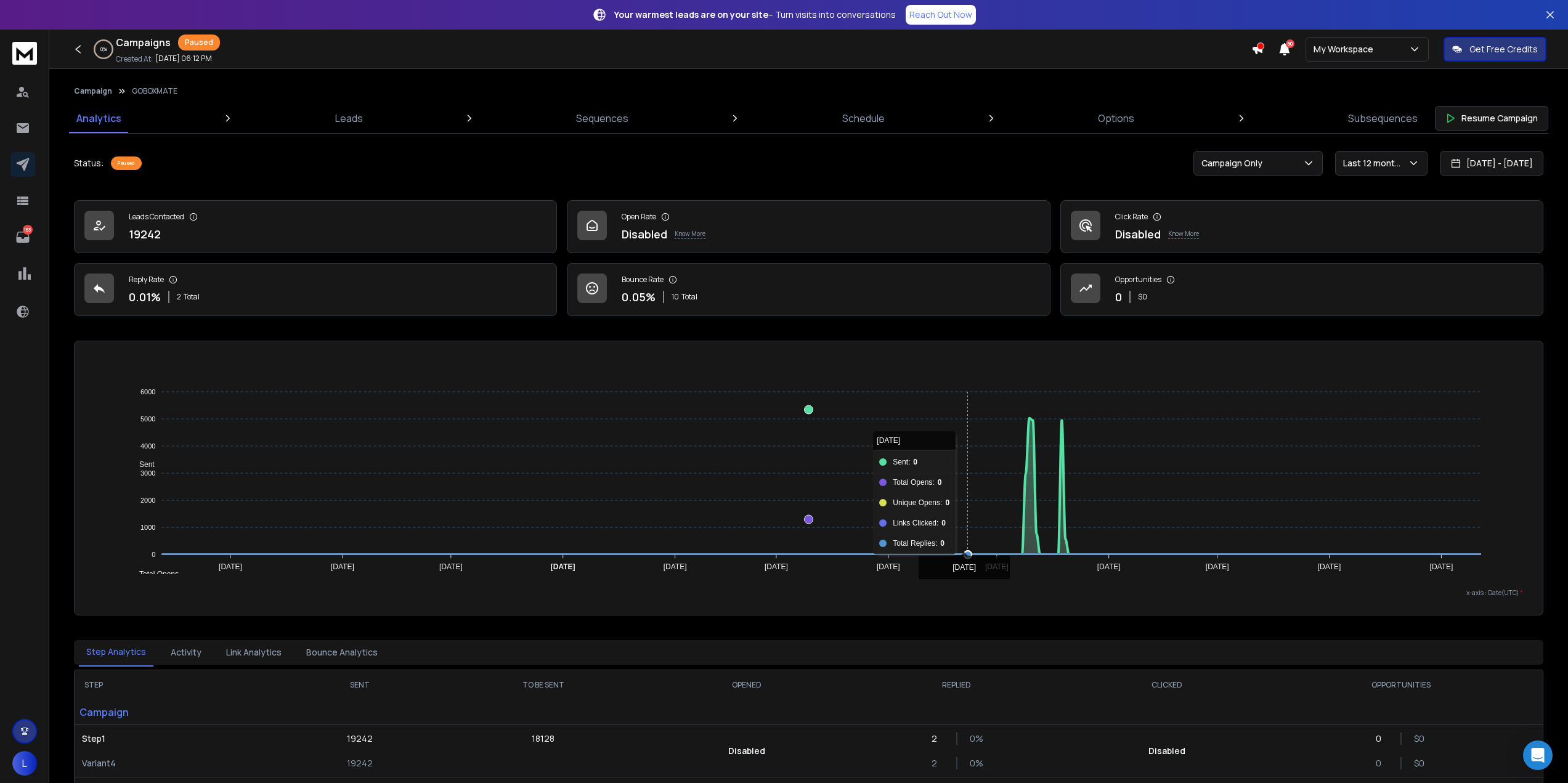
click at [969, 403] on foreignobject "Sent Total Opens Unique Opens Links Clicked Total Replies" at bounding box center [809, 466] width 1358 height 216
click at [80, 44] on icon at bounding box center [79, 50] width 11 height 11
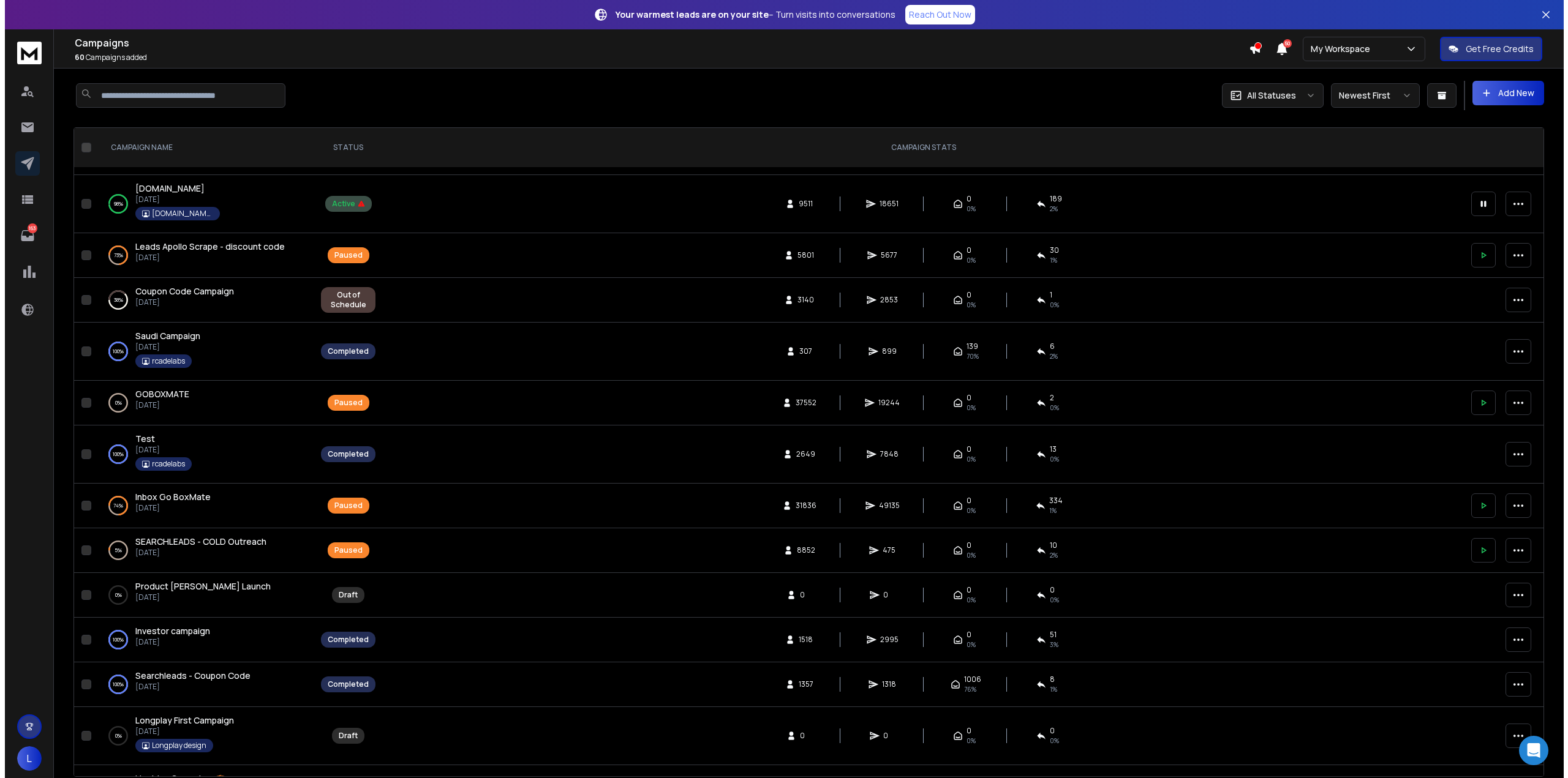
scroll to position [1286, 0]
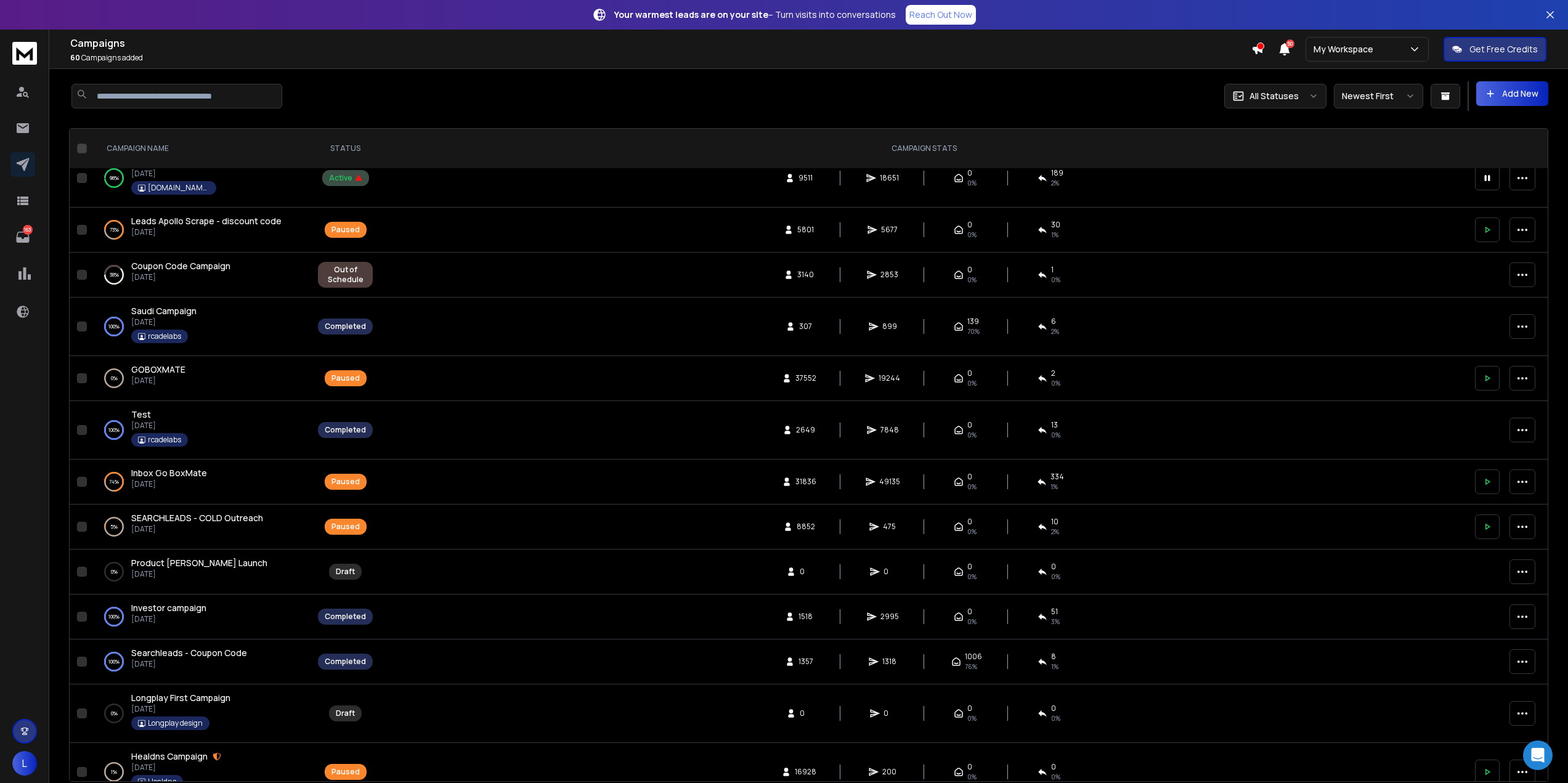
click at [177, 471] on span "Inbox Go BoxMate" at bounding box center [169, 473] width 75 height 12
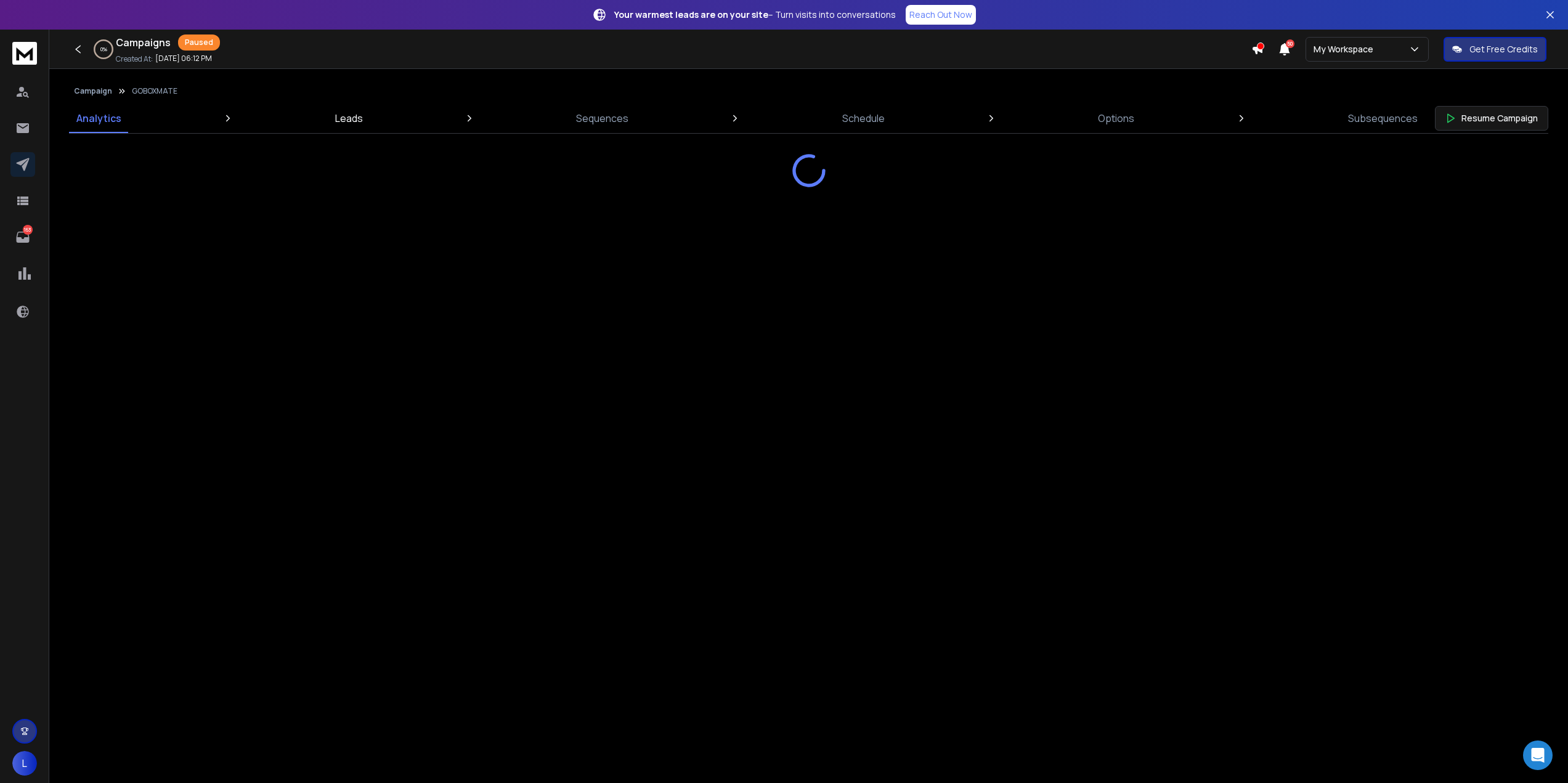
click at [343, 121] on p "Leads" at bounding box center [349, 118] width 28 height 14
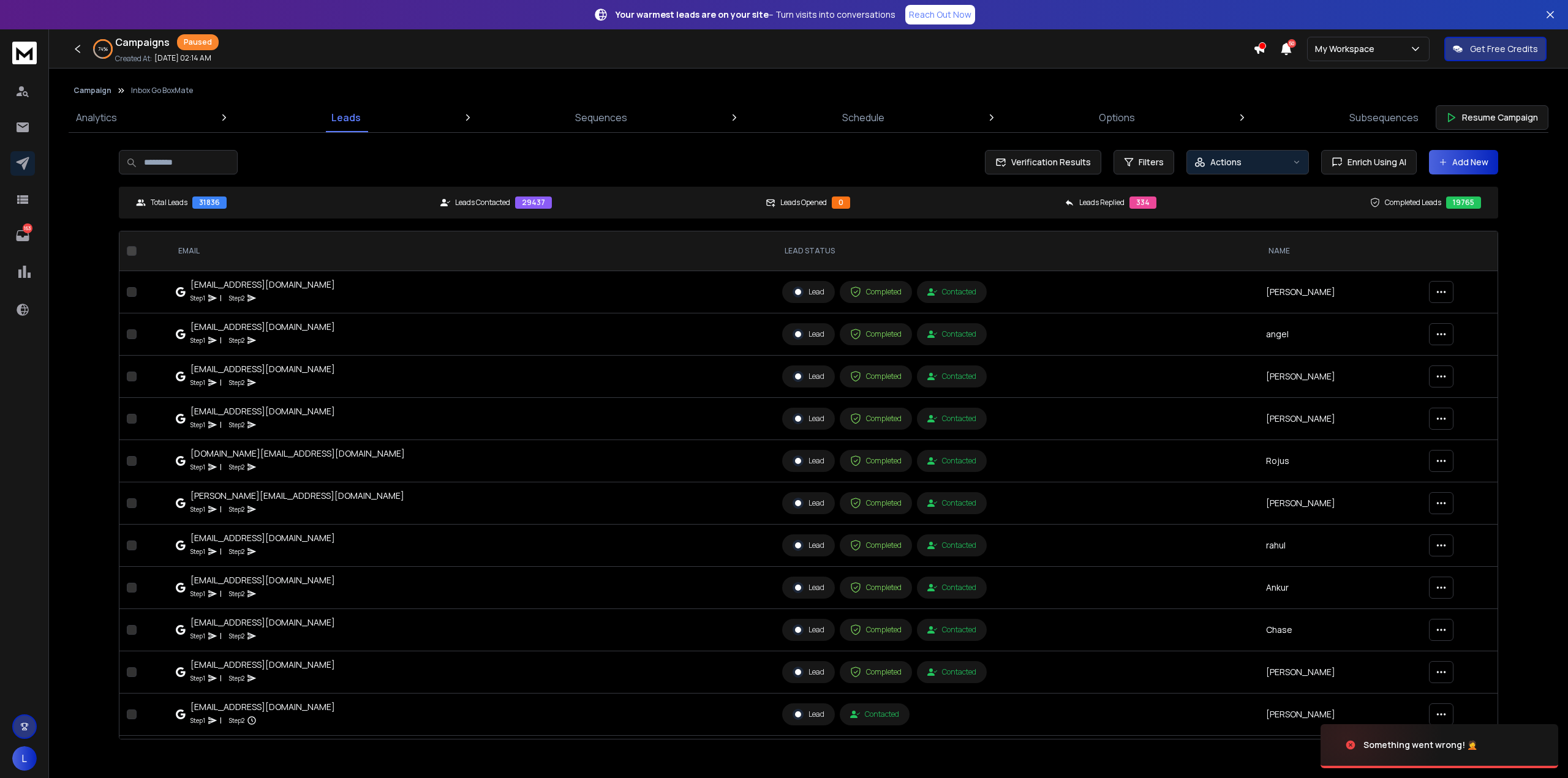
drag, startPoint x: 1318, startPoint y: 159, endPoint x: 1292, endPoint y: 157, distance: 26.1
click at [1314, 159] on div "Verification Results Filters Actions Enrich Using AI Add New" at bounding box center [1242, 162] width 514 height 25
click at [1264, 157] on div "Actions" at bounding box center [1240, 162] width 93 height 12
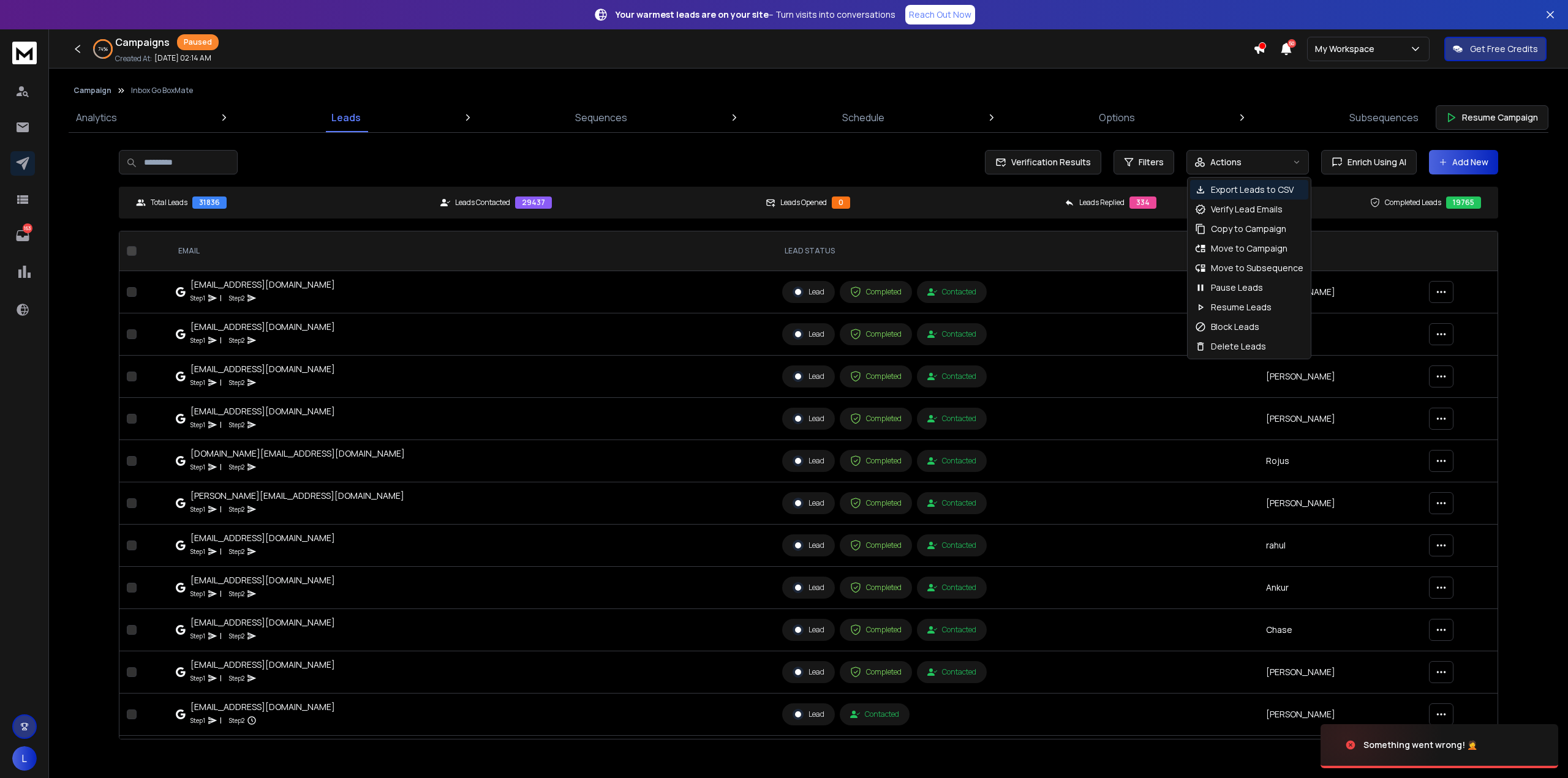
click at [1251, 191] on p "Export Leads to CSV" at bounding box center [1252, 189] width 83 height 12
